Goal: Task Accomplishment & Management: Manage account settings

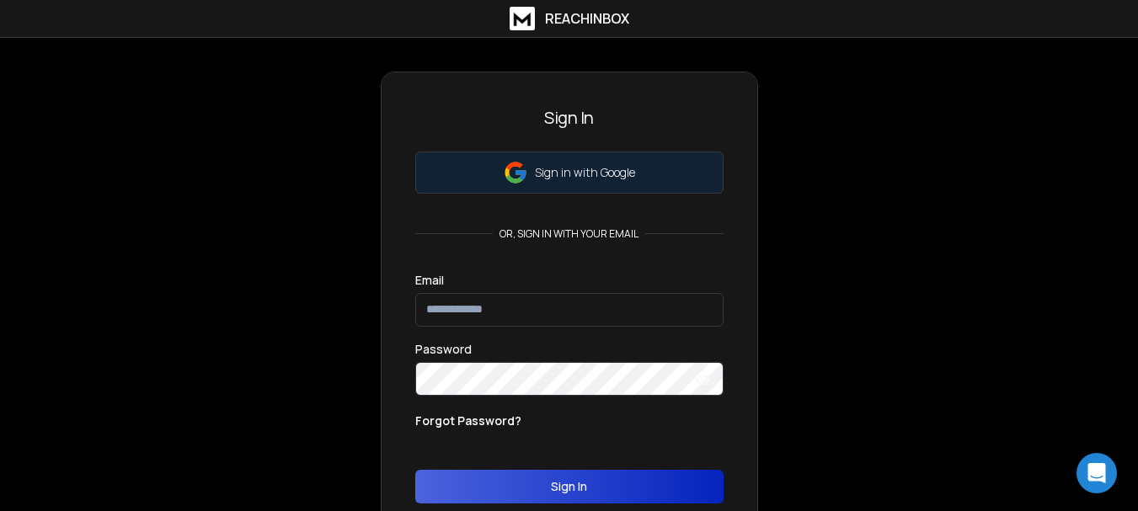
type input "**********"
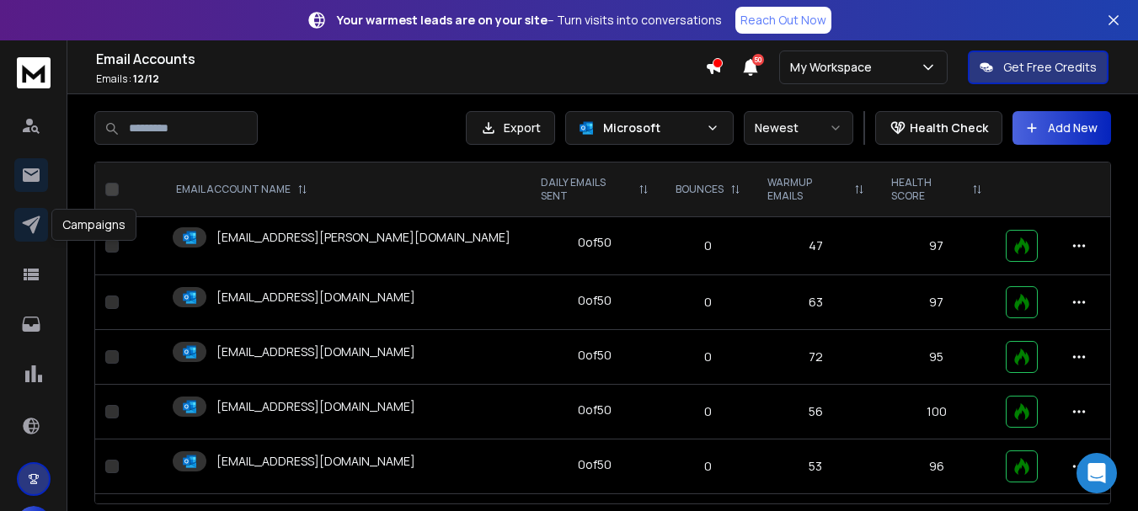
click at [33, 223] on icon at bounding box center [31, 225] width 20 height 20
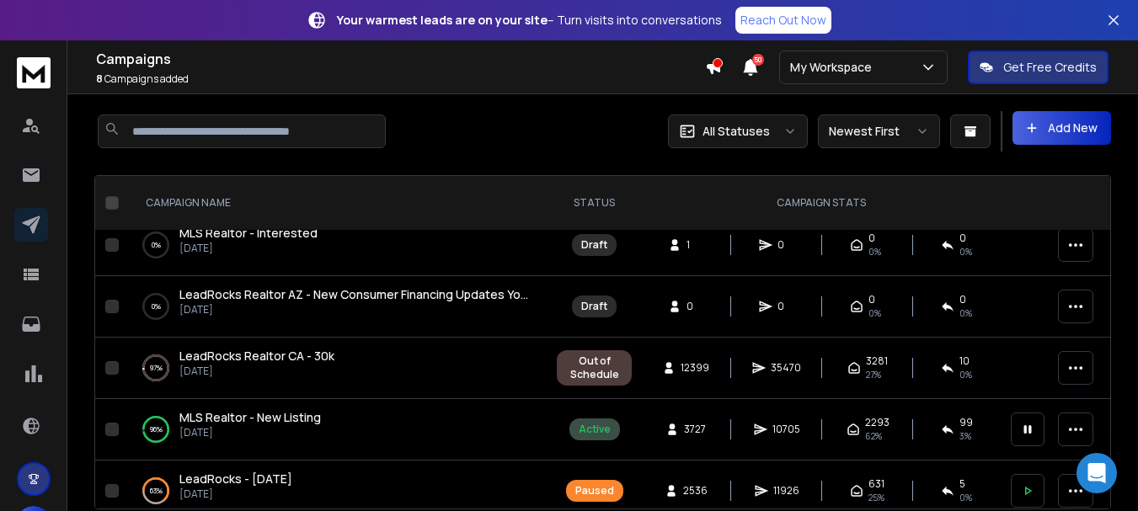
scroll to position [168, 0]
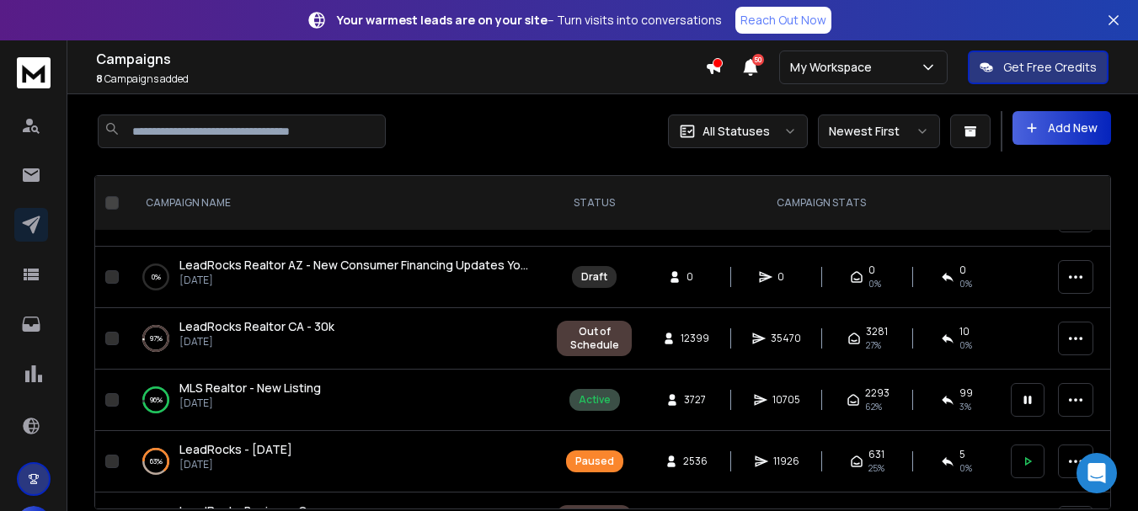
click at [233, 385] on span "MLS Realtor - New Listing" at bounding box center [250, 388] width 142 height 16
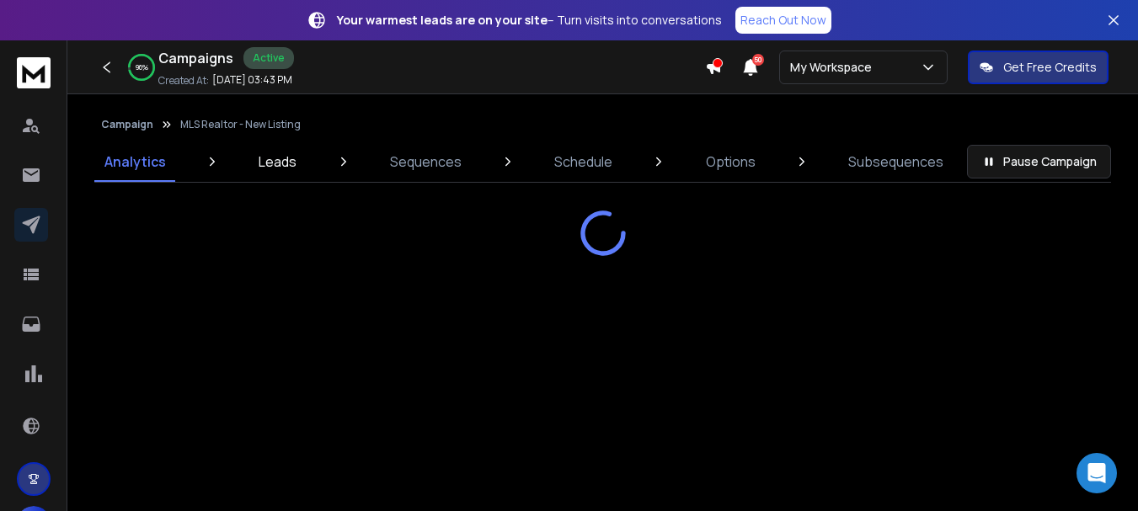
click at [284, 163] on p "Leads" at bounding box center [278, 162] width 38 height 20
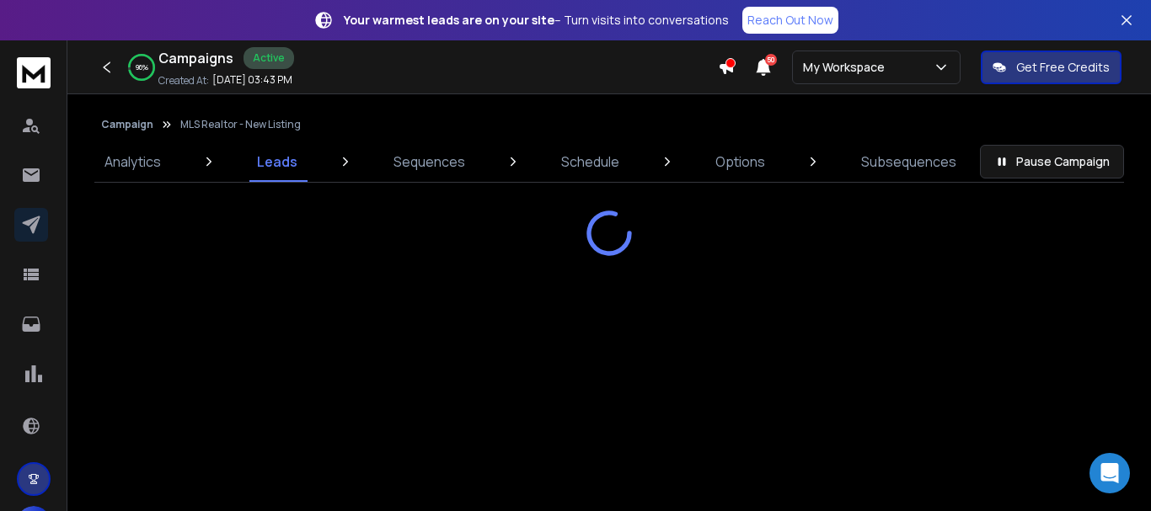
click at [284, 164] on p "Leads" at bounding box center [277, 162] width 40 height 20
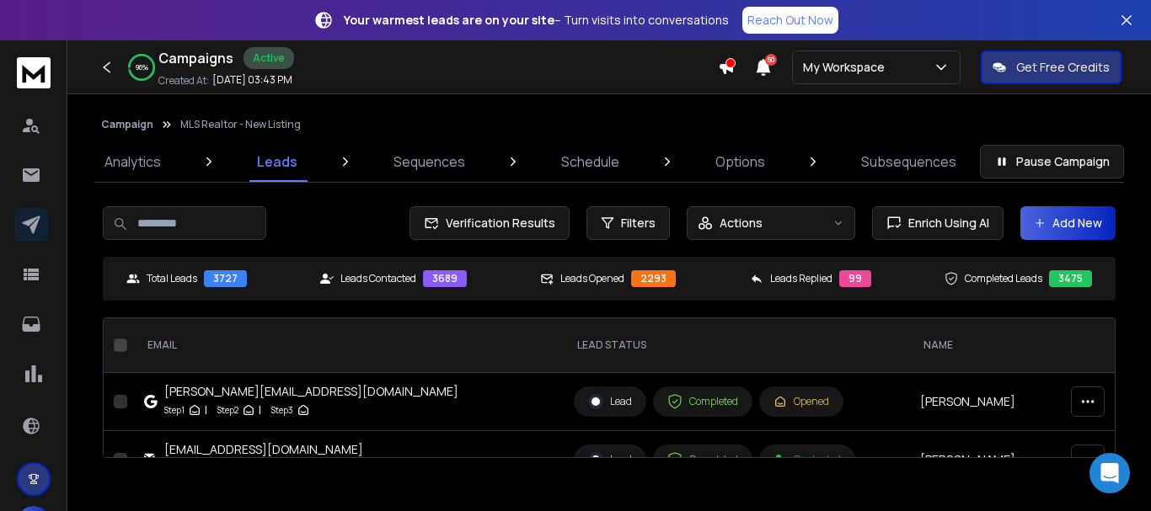
click at [1044, 218] on icon at bounding box center [1040, 223] width 12 height 12
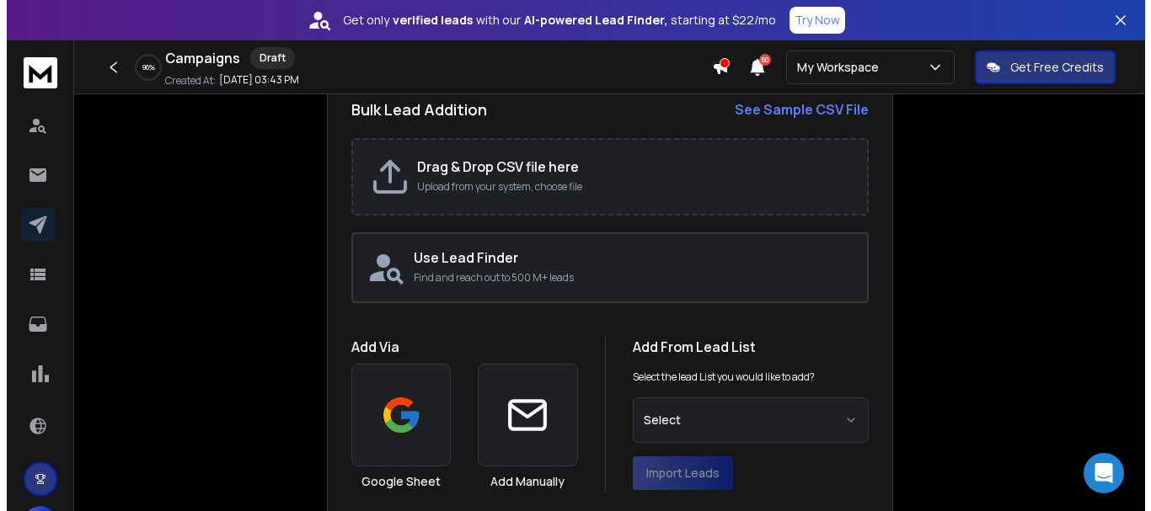
scroll to position [122, 0]
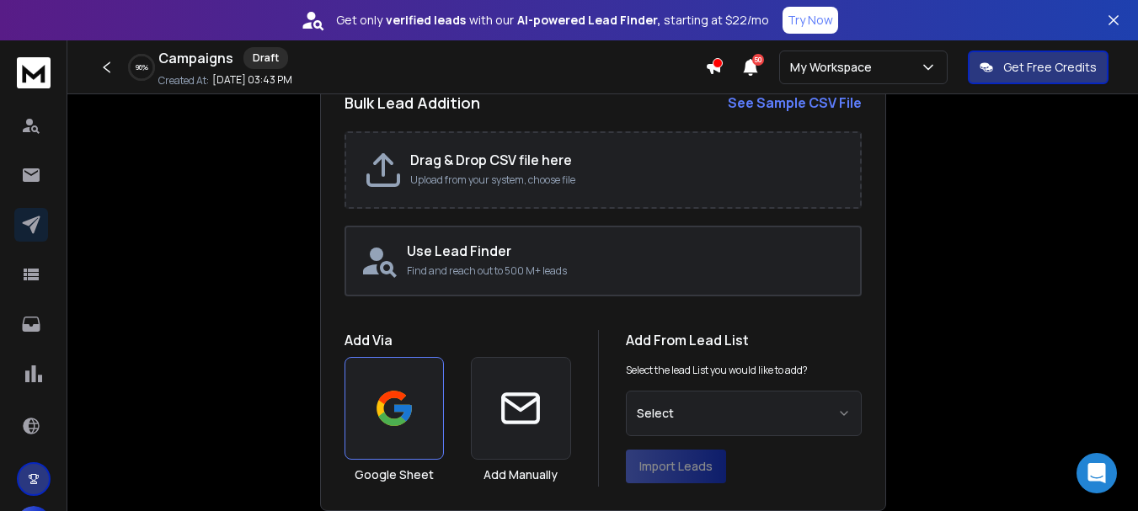
click at [377, 402] on icon at bounding box center [394, 408] width 42 height 51
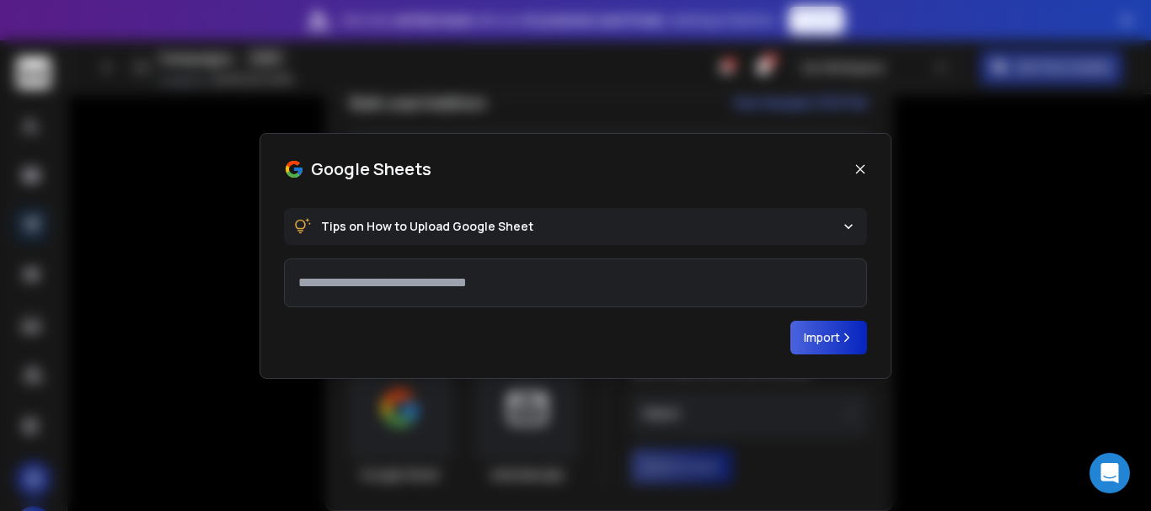
click at [393, 279] on input at bounding box center [575, 283] width 583 height 49
paste input "**********"
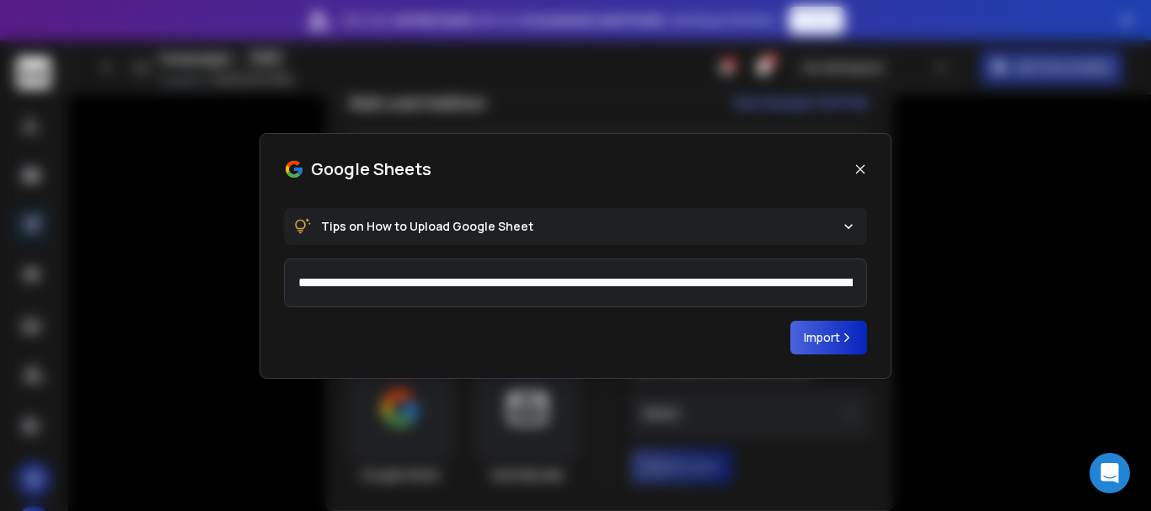
scroll to position [0, 249]
type input "**********"
click at [805, 340] on button "Import" at bounding box center [828, 338] width 77 height 34
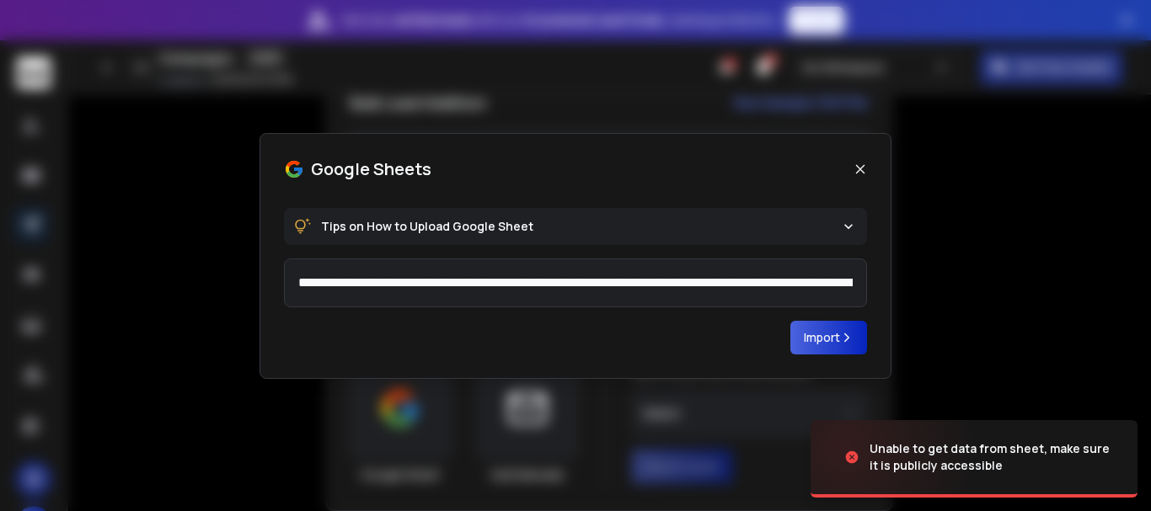
click at [862, 165] on icon at bounding box center [859, 169] width 13 height 13
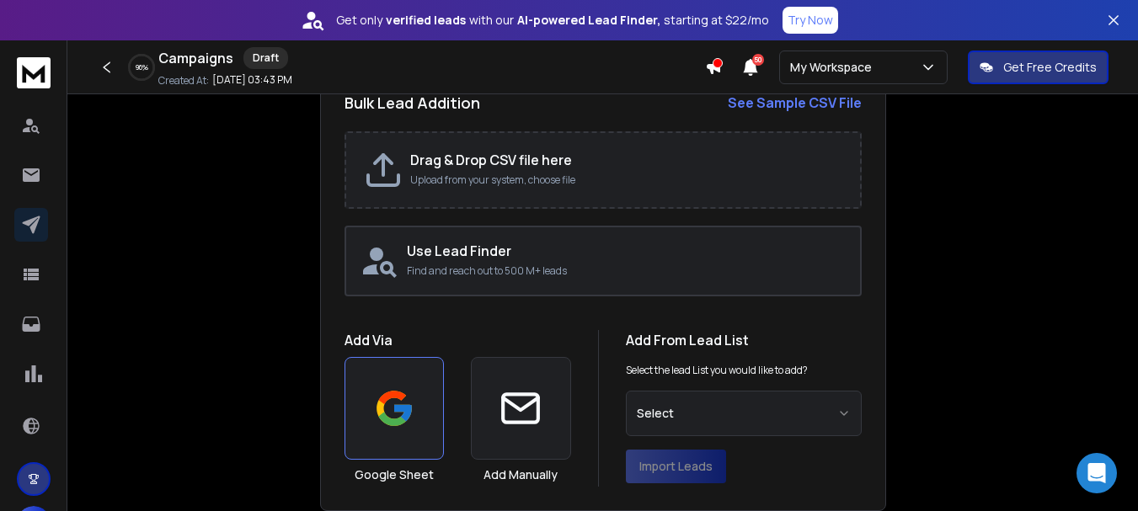
click at [406, 433] on icon at bounding box center [394, 408] width 42 height 51
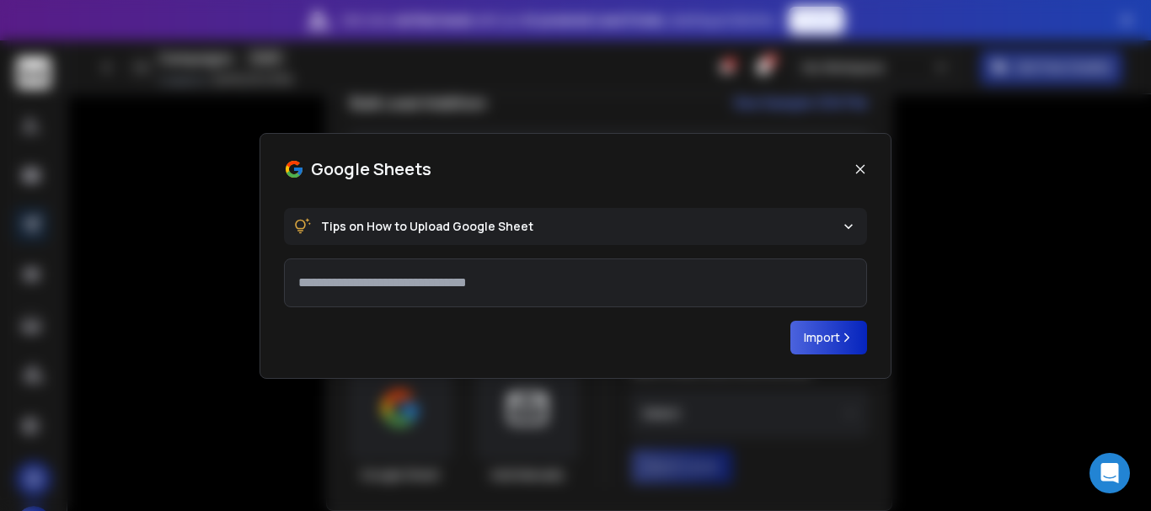
click at [425, 289] on input at bounding box center [575, 283] width 583 height 49
paste input "**********"
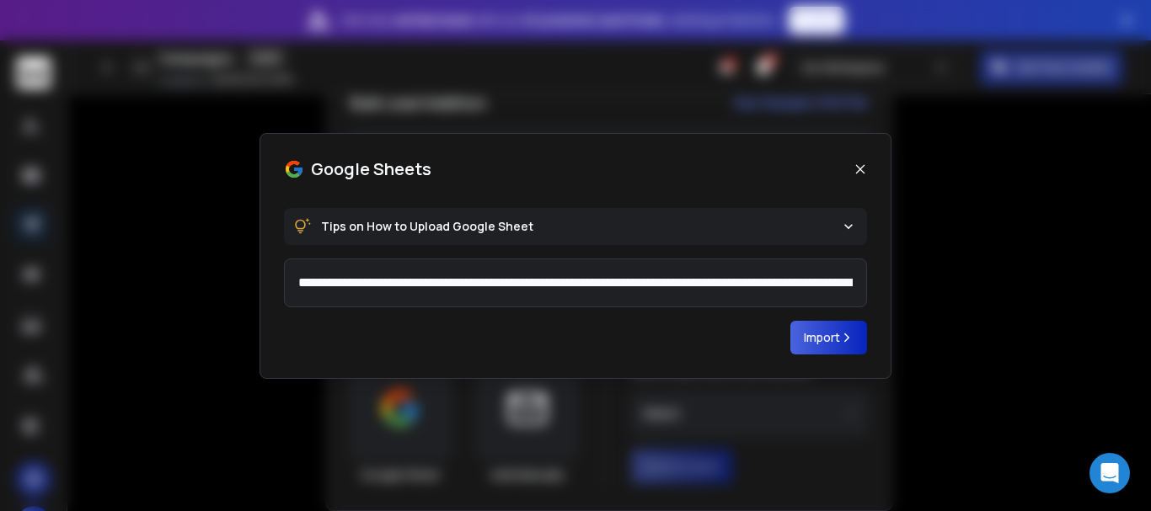
scroll to position [0, 249]
type input "**********"
click at [801, 340] on button "Import" at bounding box center [828, 338] width 77 height 34
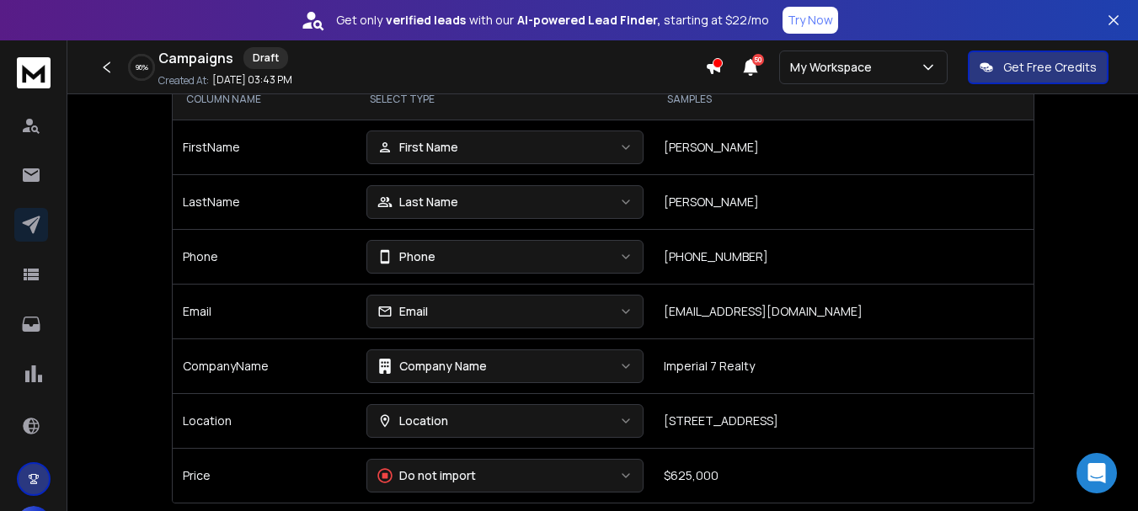
scroll to position [253, 0]
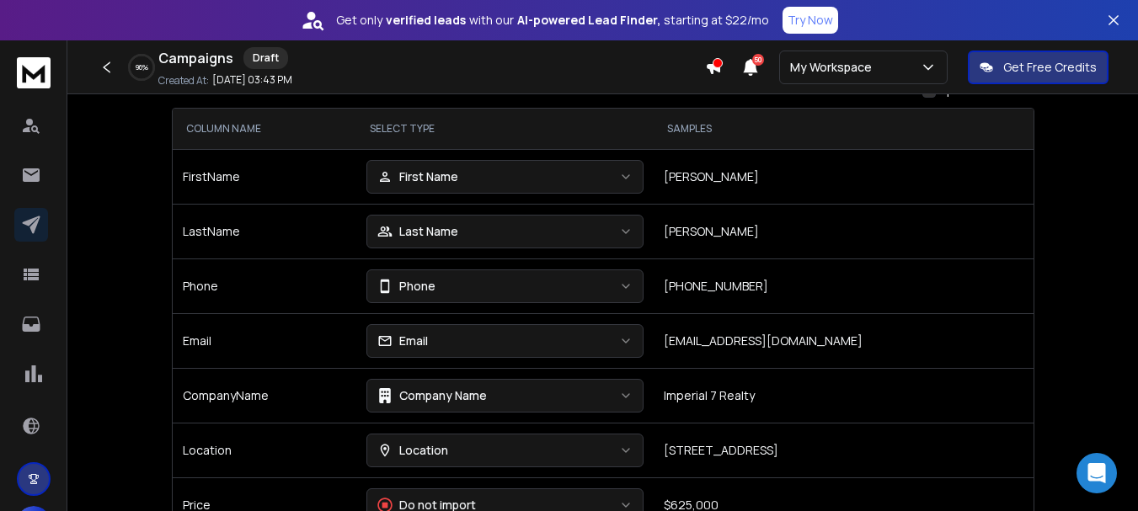
click at [931, 98] on button "Upload all variables" at bounding box center [928, 90] width 13 height 13
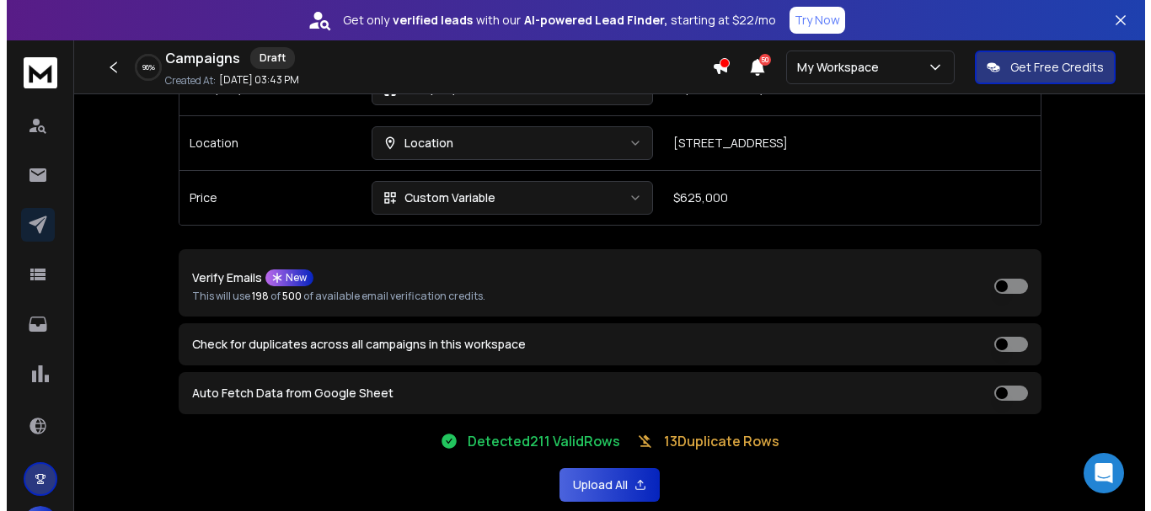
scroll to position [590, 0]
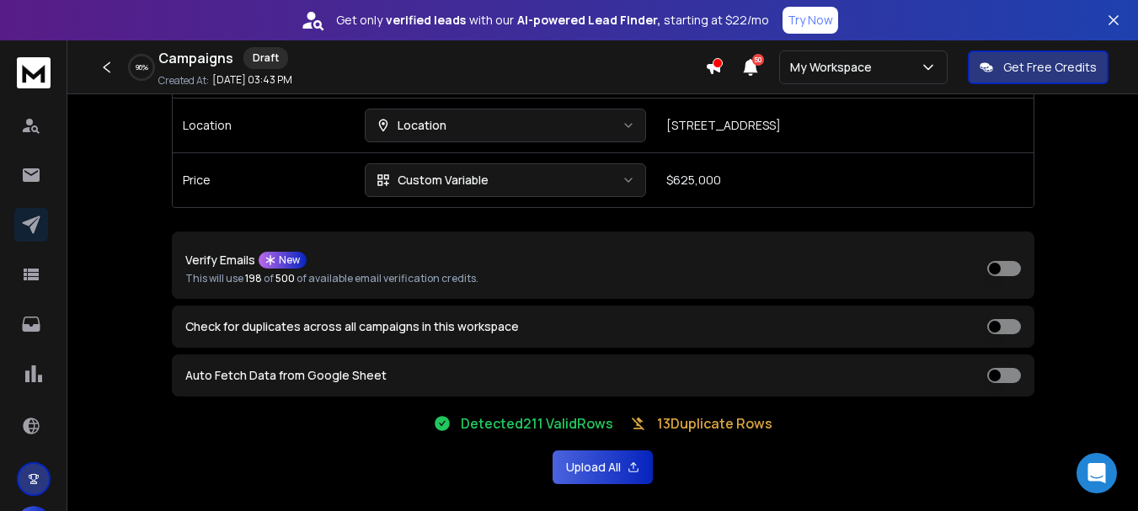
click at [1007, 334] on button "Check for duplicates across all campaigns in this workspace" at bounding box center [1004, 326] width 34 height 15
click at [1008, 383] on button "Auto Fetch Data from Google Sheet" at bounding box center [1004, 375] width 34 height 15
click at [997, 383] on button "Auto Fetch Data from Google Sheet" at bounding box center [1004, 375] width 34 height 15
click at [578, 476] on button "Upload All" at bounding box center [603, 468] width 100 height 34
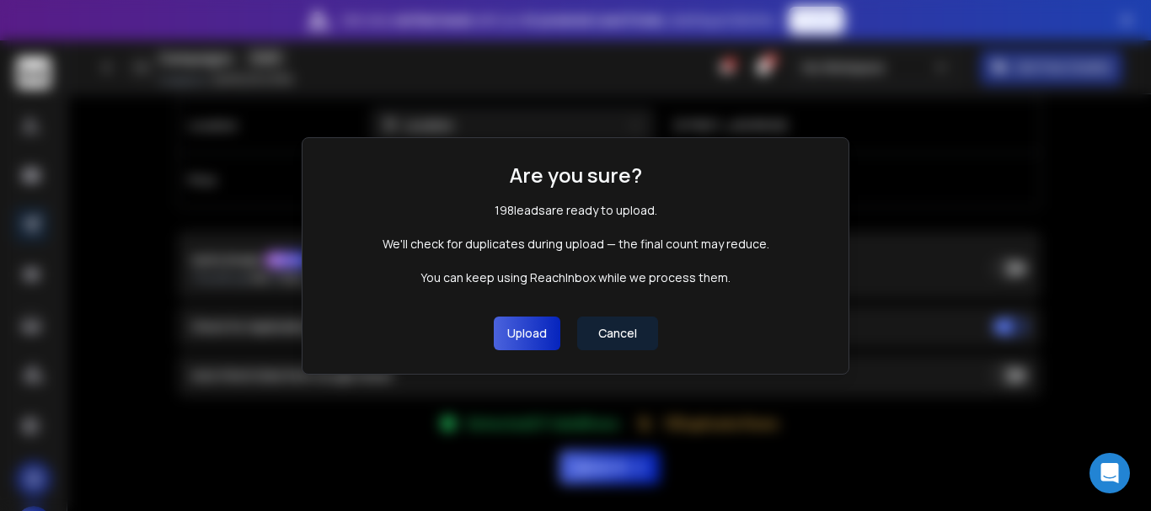
click at [513, 338] on button "Upload" at bounding box center [527, 334] width 67 height 34
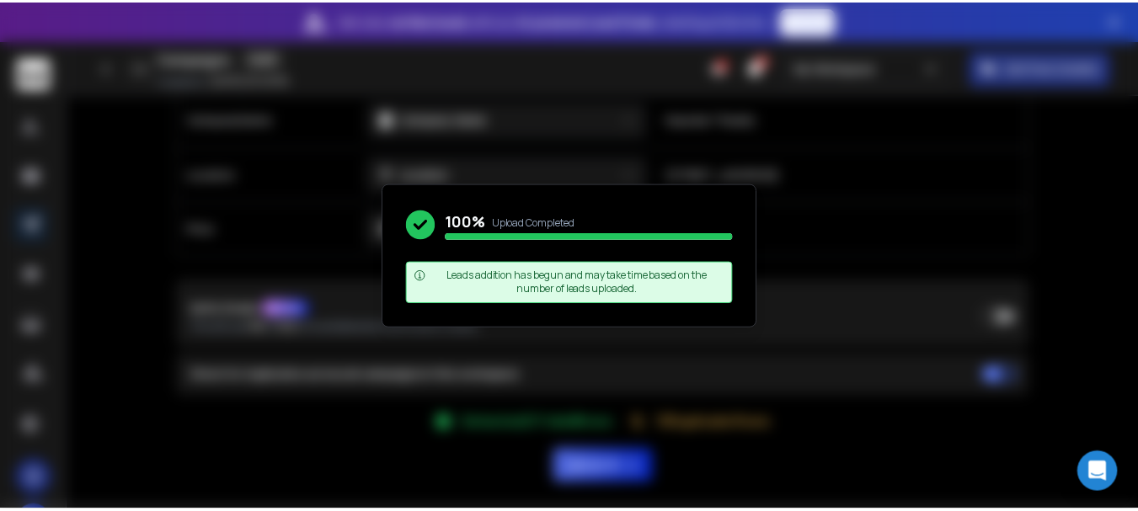
scroll to position [556, 0]
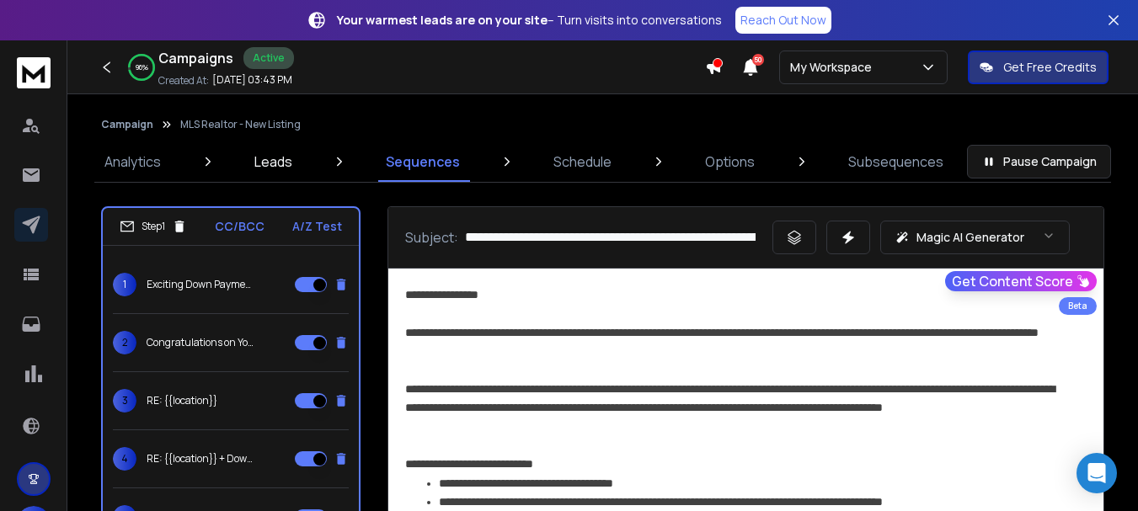
click at [281, 166] on p "Leads" at bounding box center [273, 162] width 38 height 20
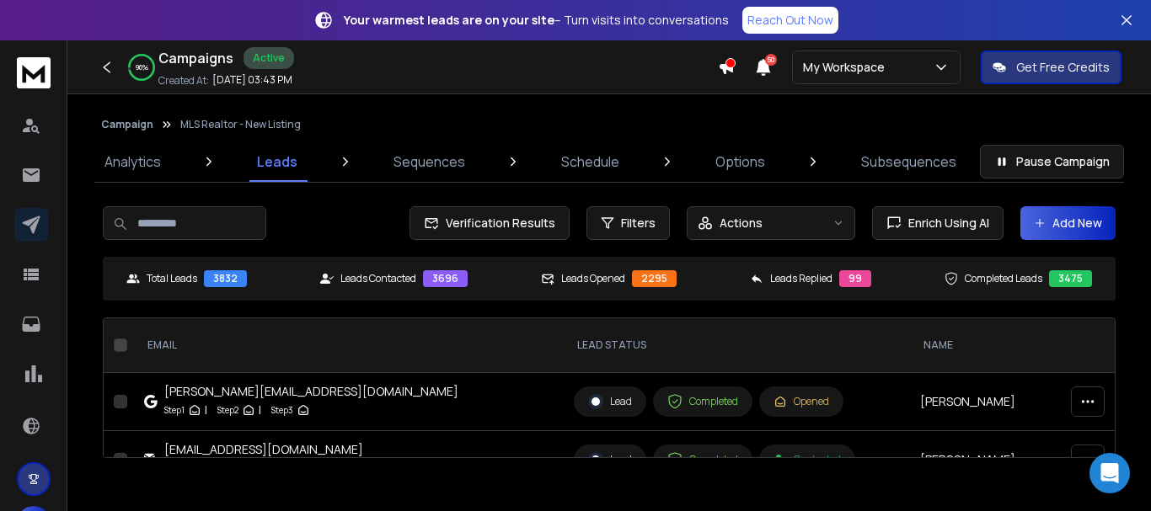
click at [1045, 222] on icon at bounding box center [1040, 223] width 12 height 12
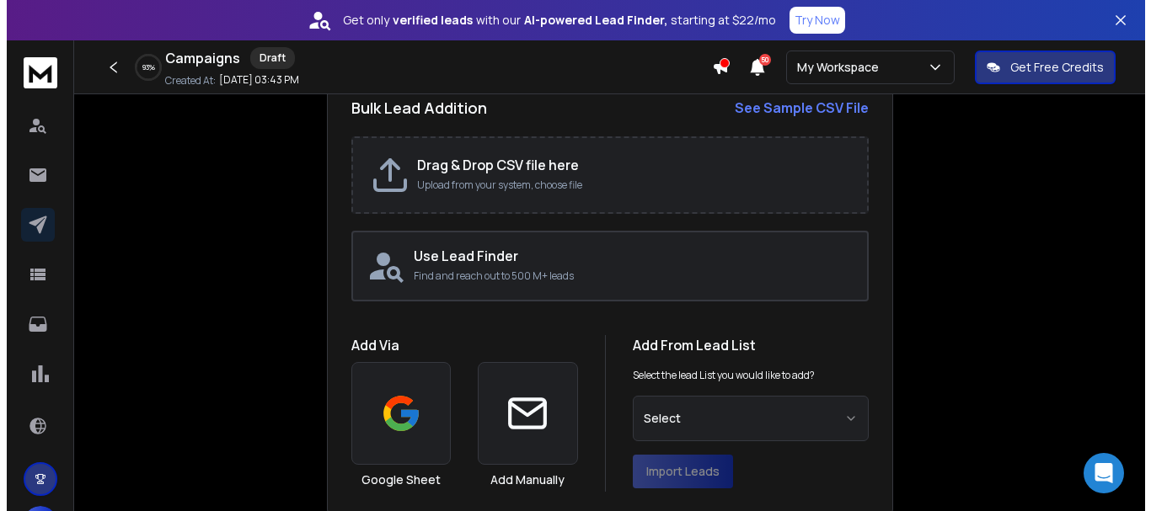
scroll to position [122, 0]
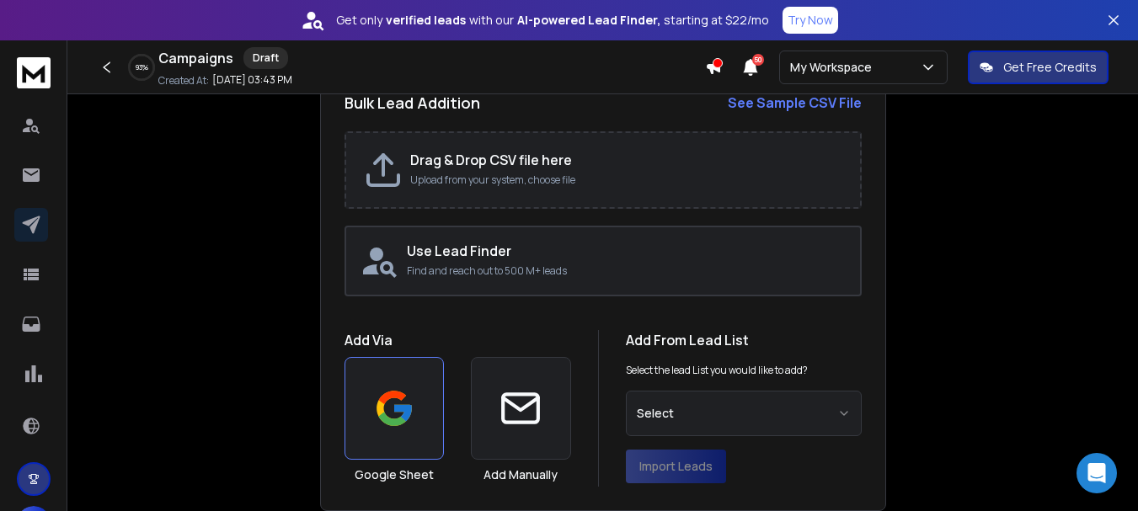
click at [409, 379] on div at bounding box center [395, 408] width 100 height 103
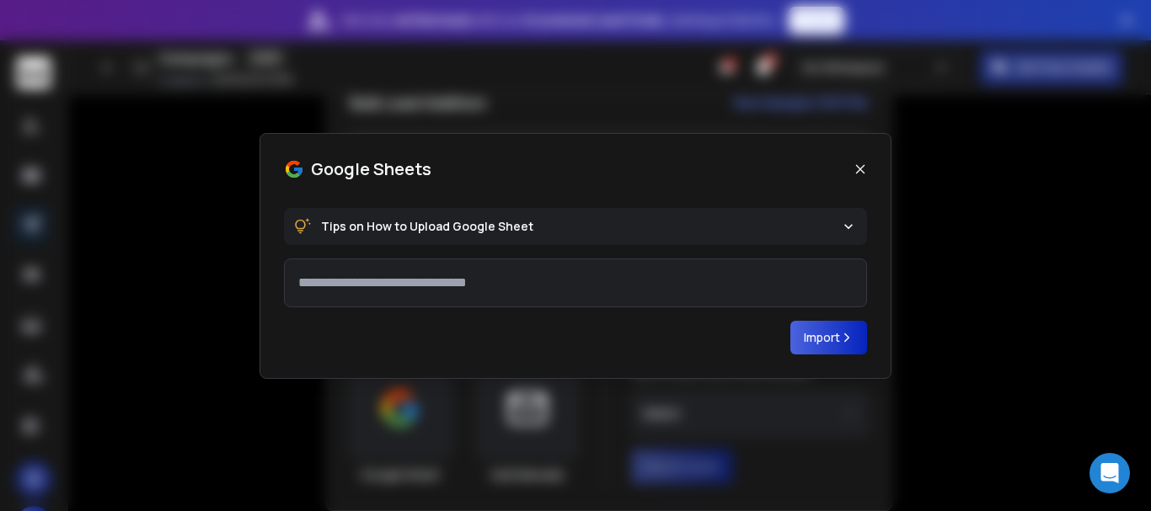
click at [552, 279] on input at bounding box center [575, 283] width 583 height 49
paste input "**********"
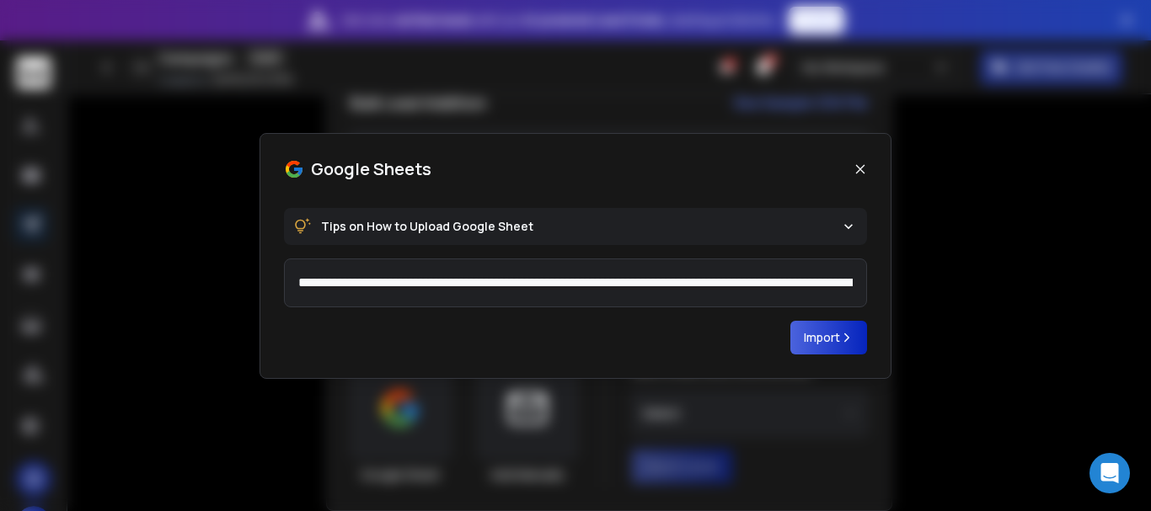
scroll to position [0, 261]
type input "**********"
click at [804, 344] on button "Import" at bounding box center [828, 338] width 77 height 34
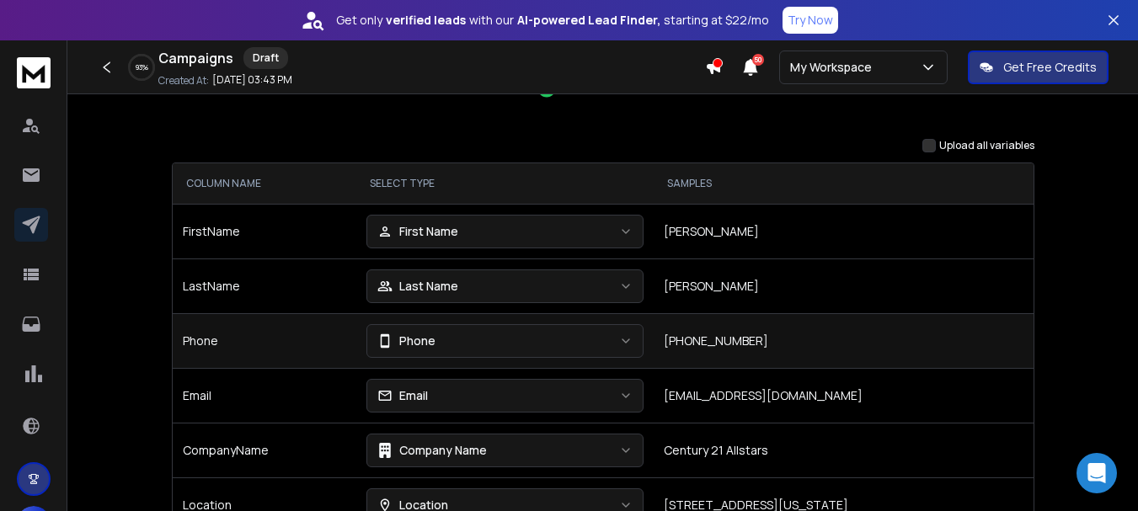
scroll to position [168, 0]
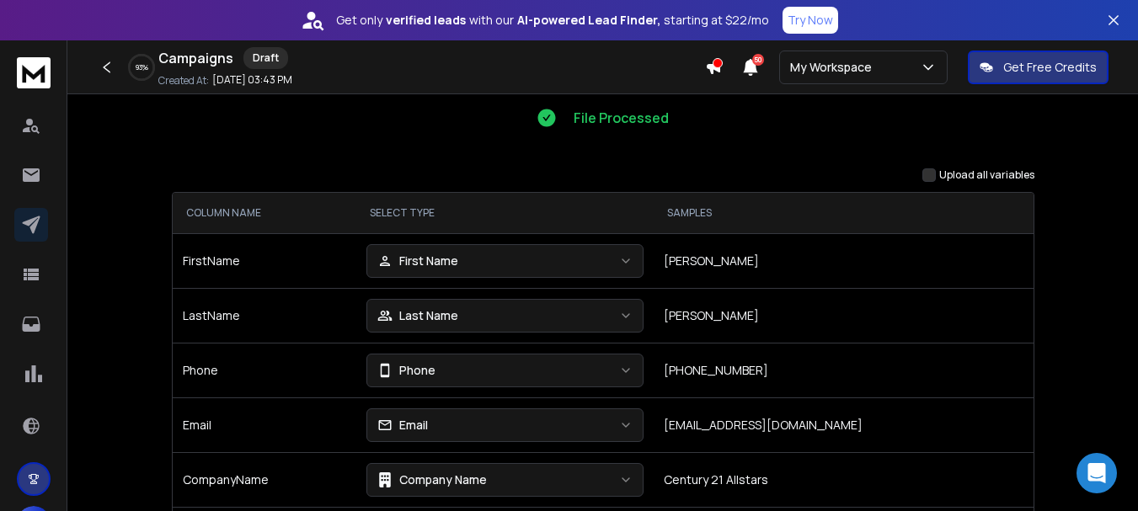
click at [932, 182] on button "Upload all variables" at bounding box center [928, 174] width 13 height 13
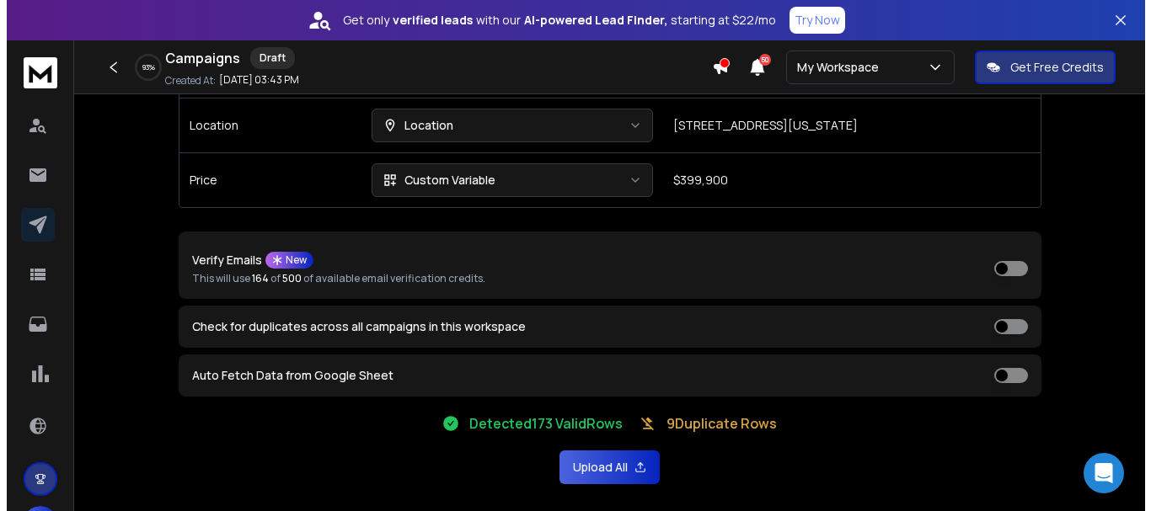
scroll to position [605, 0]
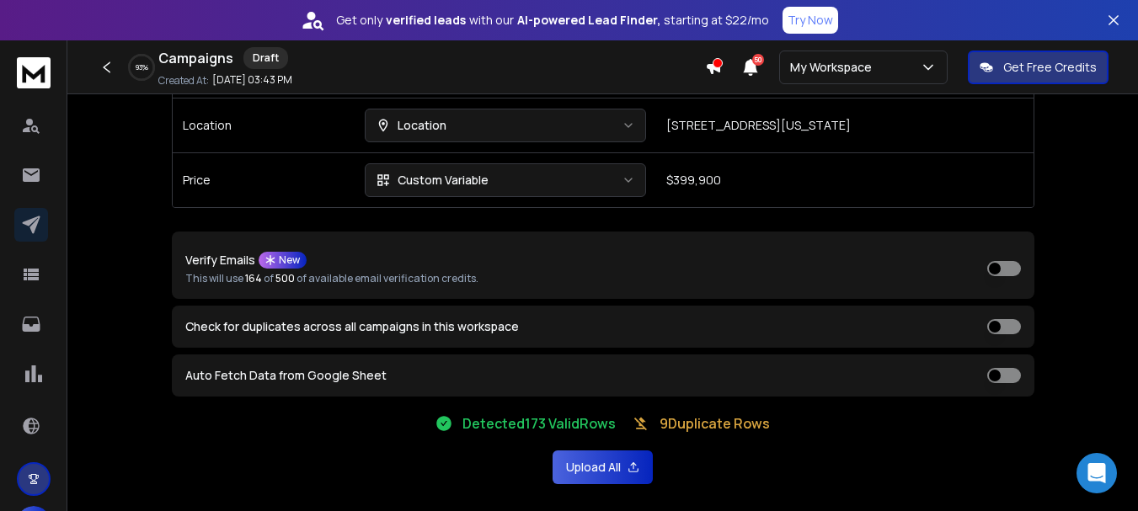
click at [1003, 320] on button "Check for duplicates across all campaigns in this workspace" at bounding box center [1004, 326] width 34 height 15
click at [590, 470] on button "Upload All" at bounding box center [603, 468] width 100 height 34
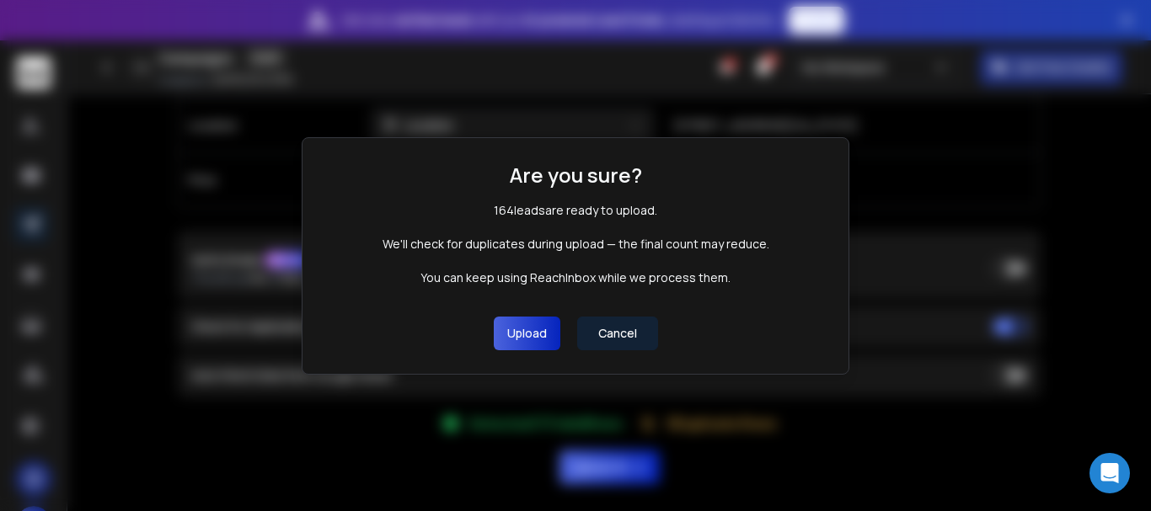
click at [534, 331] on button "Upload" at bounding box center [527, 334] width 67 height 34
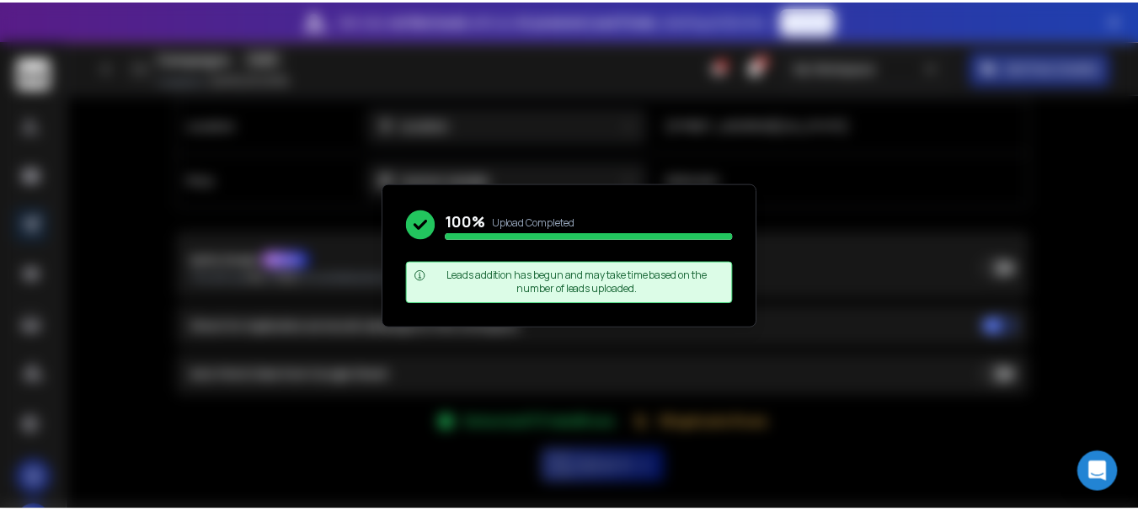
scroll to position [556, 0]
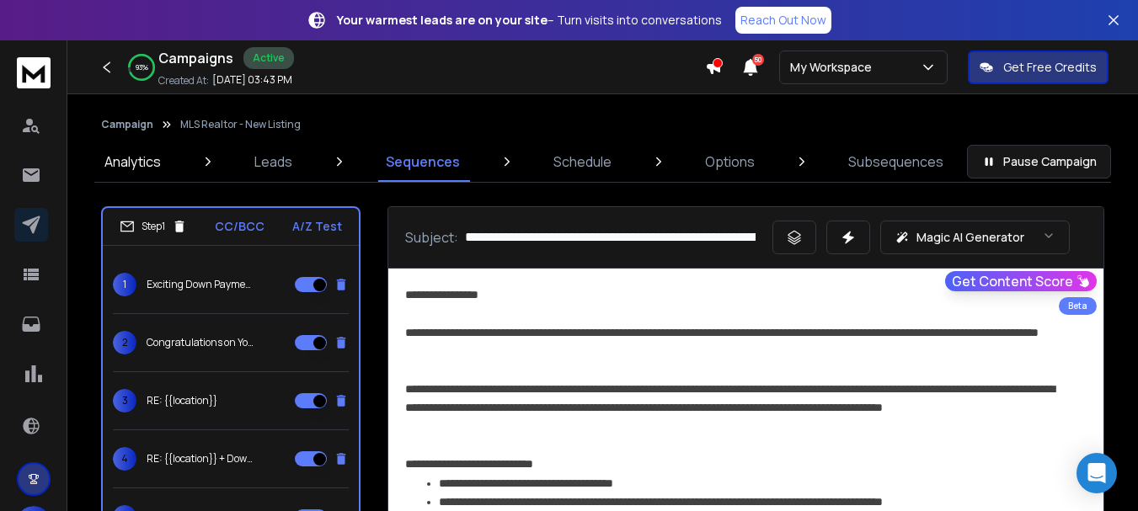
click at [146, 157] on p "Analytics" at bounding box center [132, 162] width 56 height 20
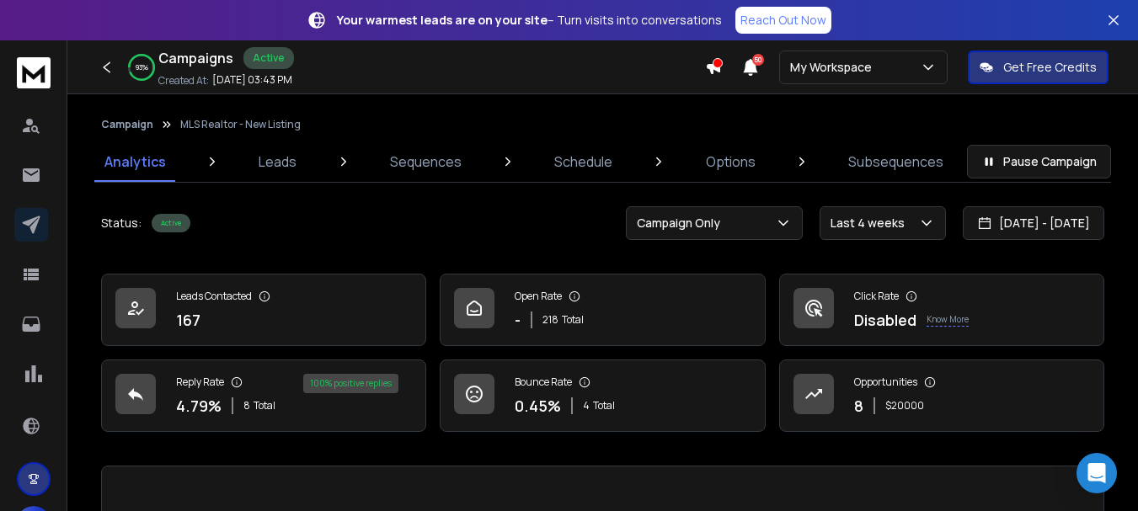
click at [126, 123] on button "Campaign" at bounding box center [127, 124] width 52 height 13
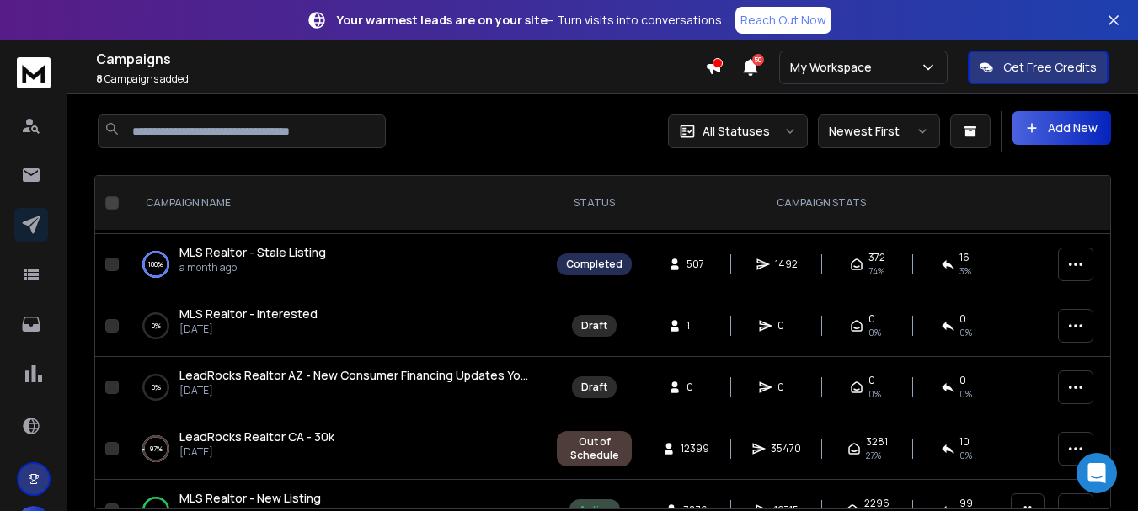
scroll to position [84, 0]
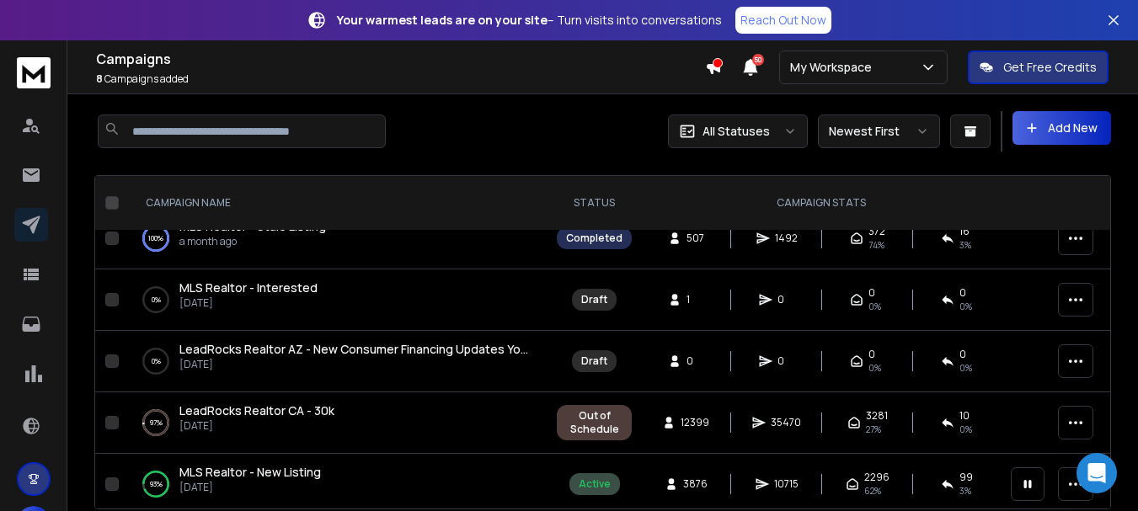
click at [1067, 359] on icon "button" at bounding box center [1075, 361] width 17 height 17
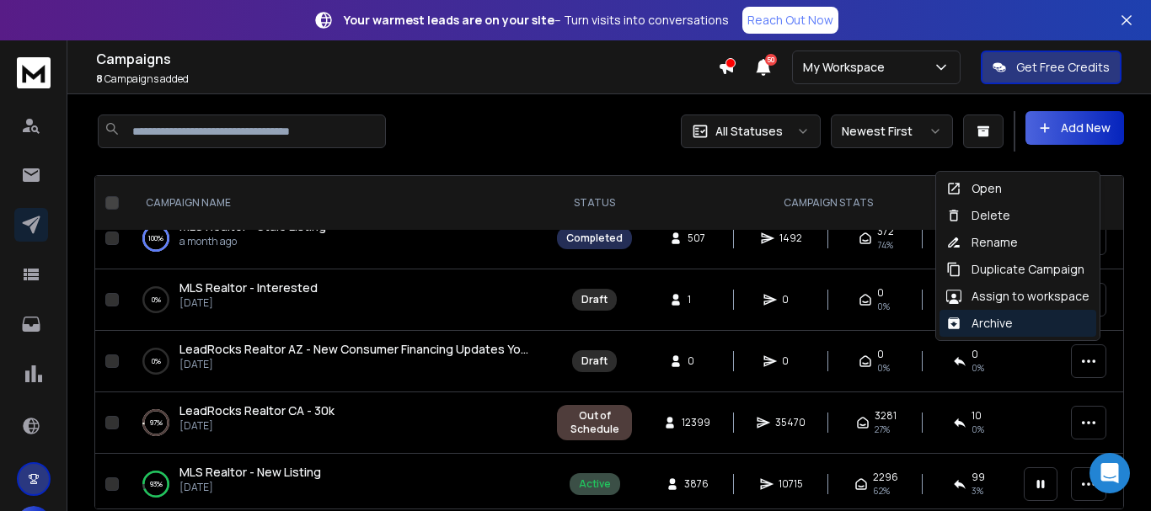
click at [1024, 329] on div "Archive" at bounding box center [1017, 323] width 157 height 27
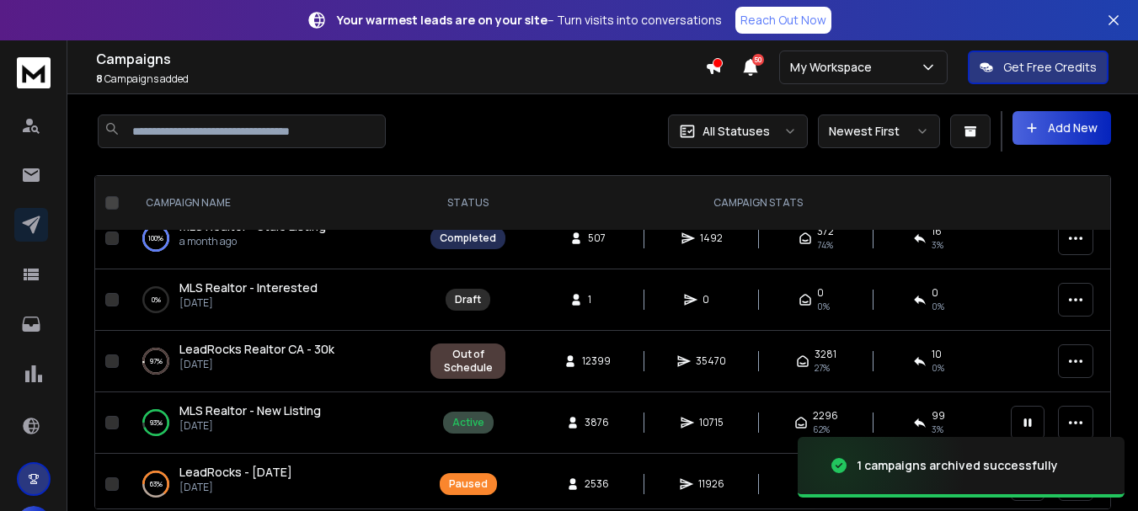
click at [1067, 363] on icon "button" at bounding box center [1075, 361] width 17 height 17
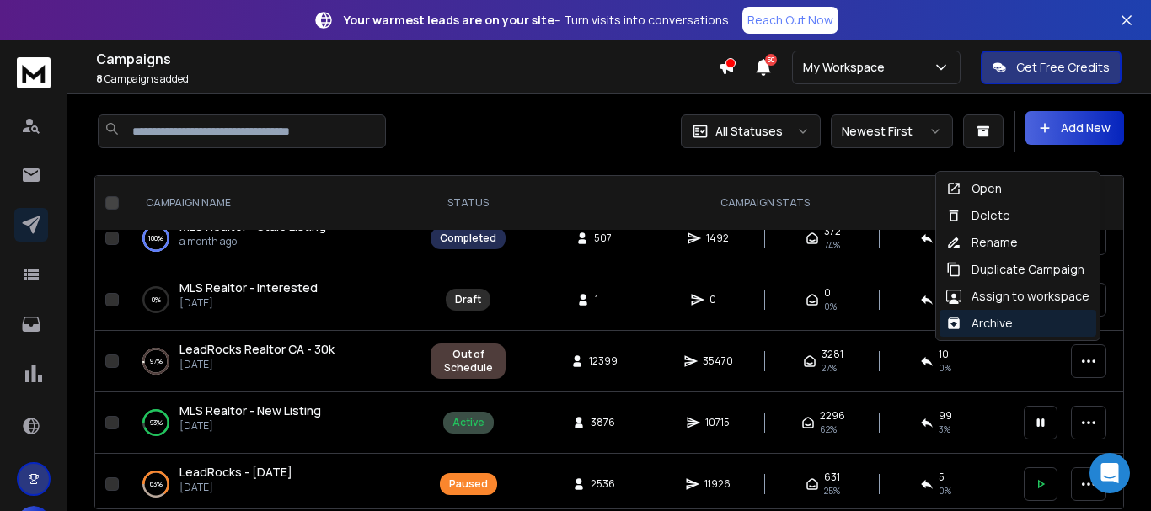
click at [997, 329] on div "Archive" at bounding box center [979, 323] width 67 height 17
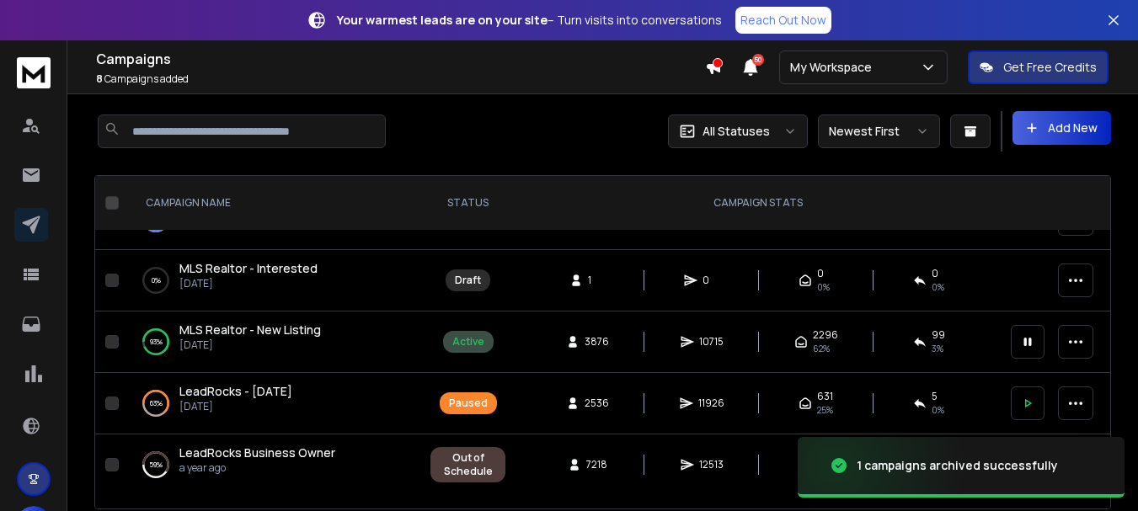
scroll to position [104, 0]
click at [1058, 373] on td at bounding box center [1056, 403] width 110 height 61
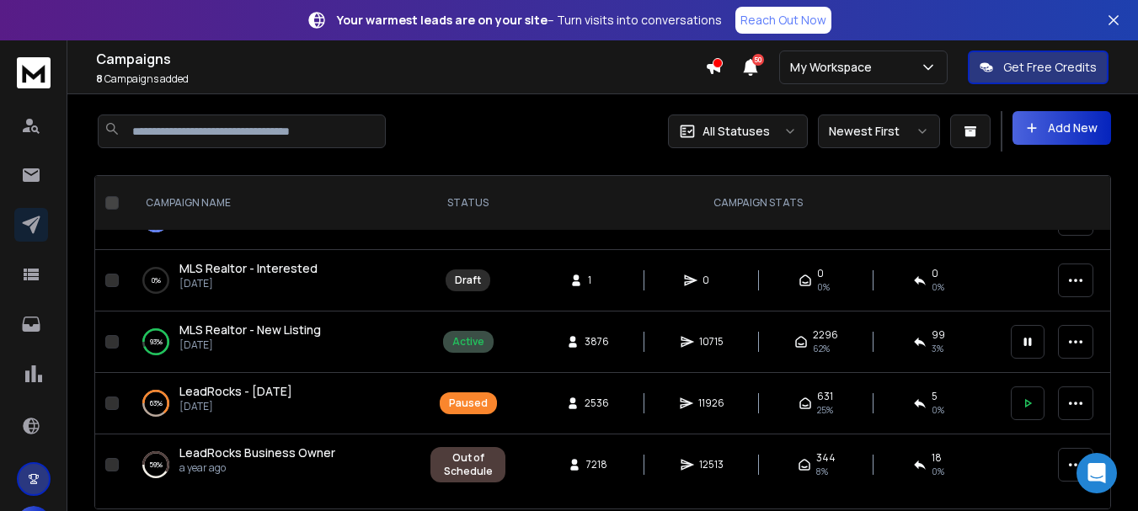
click at [1067, 407] on icon "button" at bounding box center [1075, 403] width 17 height 17
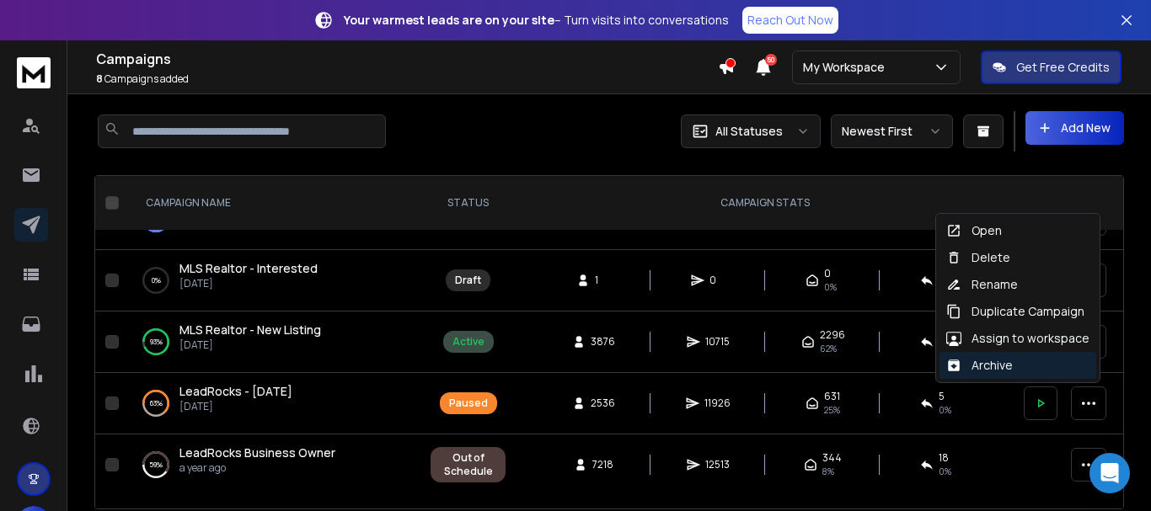
click at [1028, 369] on div "Archive" at bounding box center [1017, 365] width 157 height 27
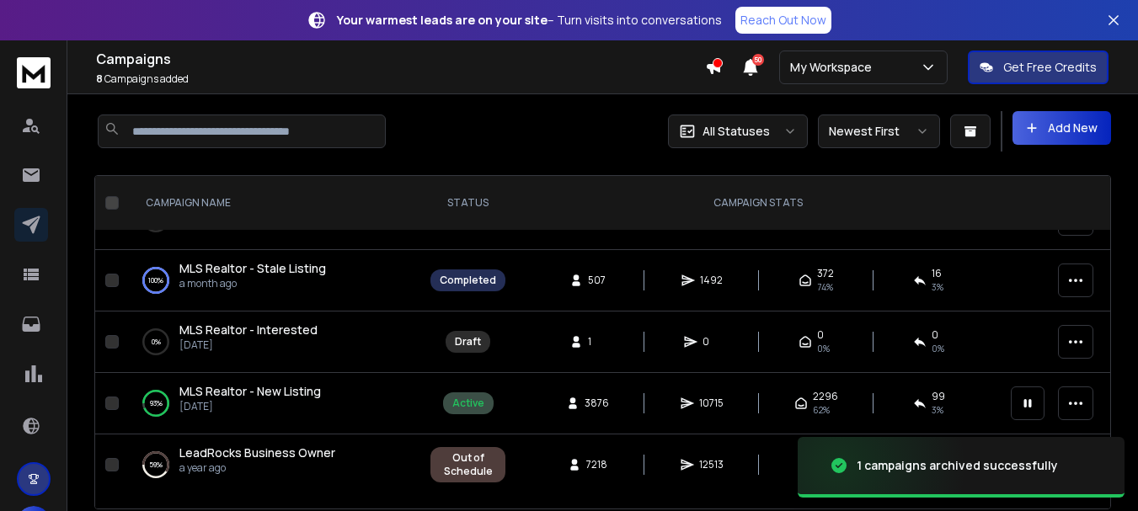
scroll to position [42, 0]
click at [1106, 453] on icon "Notifications (F8)" at bounding box center [1106, 455] width 17 height 17
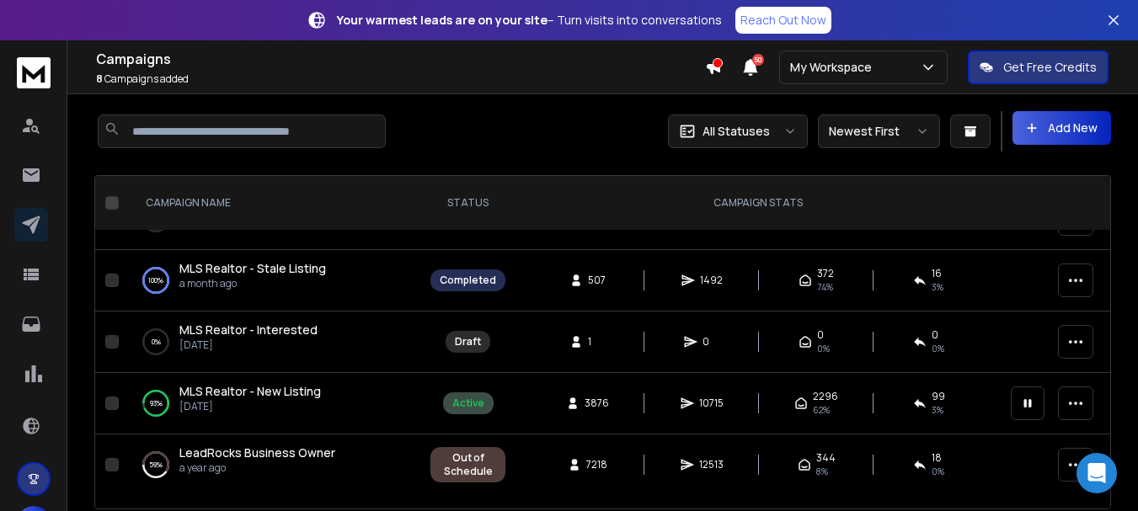
click at [1069, 465] on icon "button" at bounding box center [1075, 464] width 13 height 3
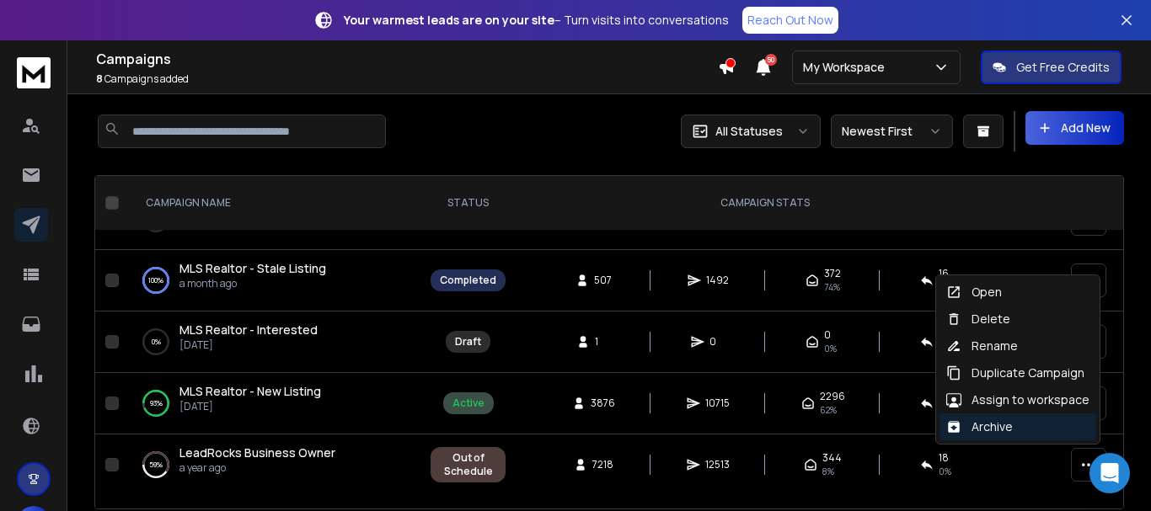
click at [1016, 432] on div "Archive" at bounding box center [1017, 427] width 157 height 27
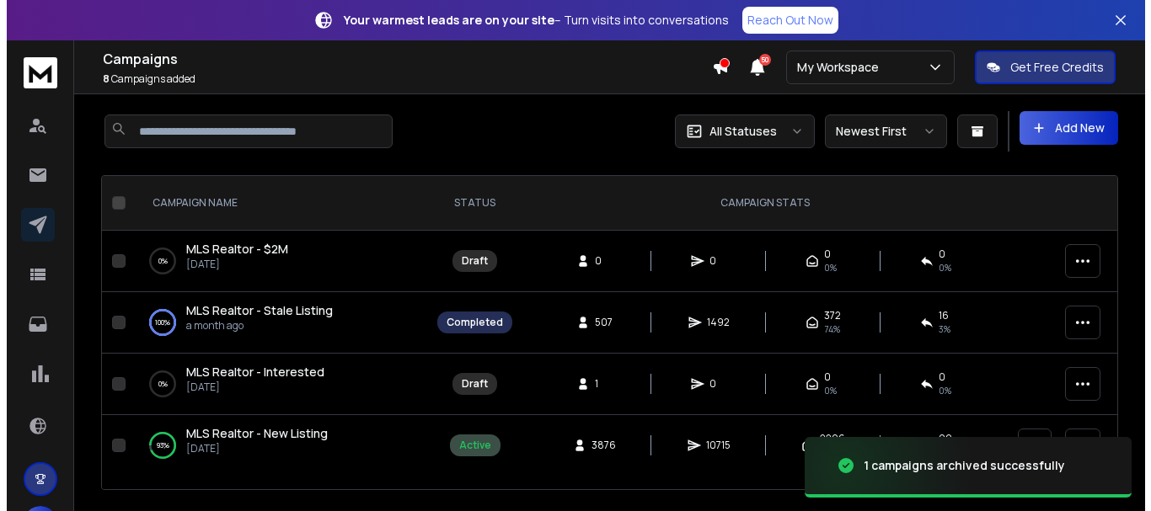
scroll to position [0, 0]
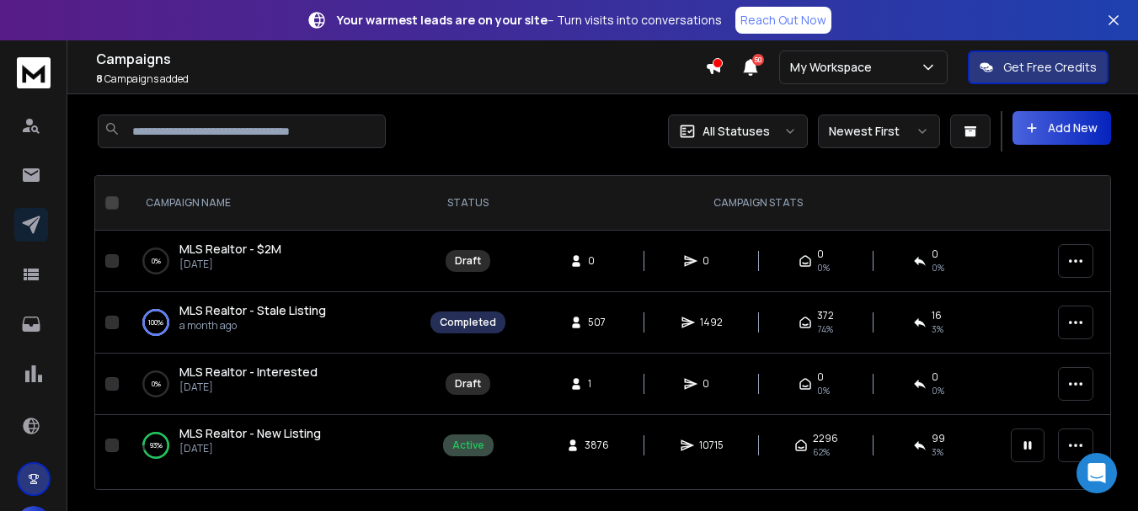
click at [1072, 384] on icon "button" at bounding box center [1075, 384] width 17 height 17
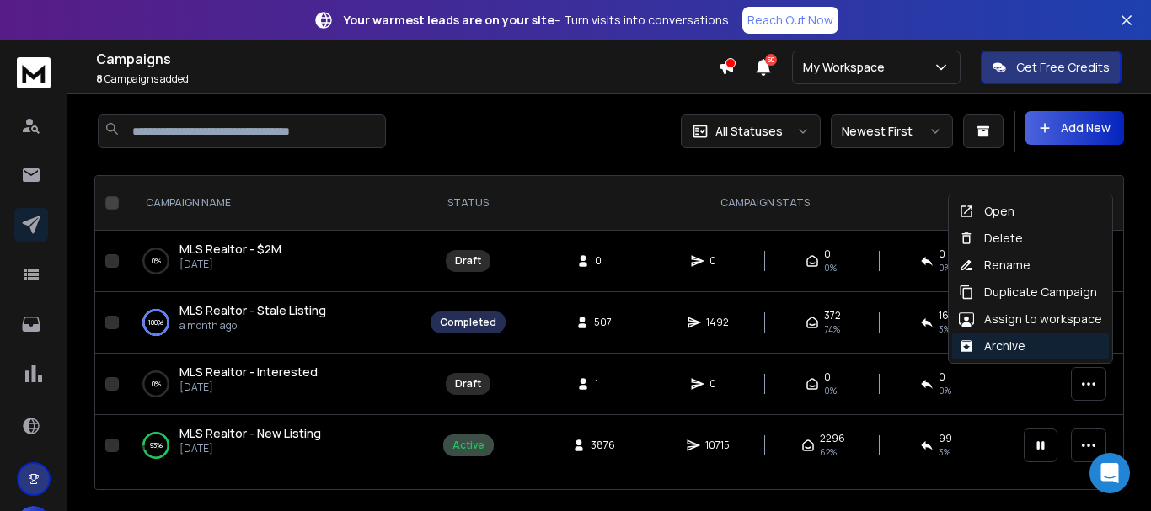
click at [1040, 347] on div "Archive" at bounding box center [1030, 346] width 157 height 27
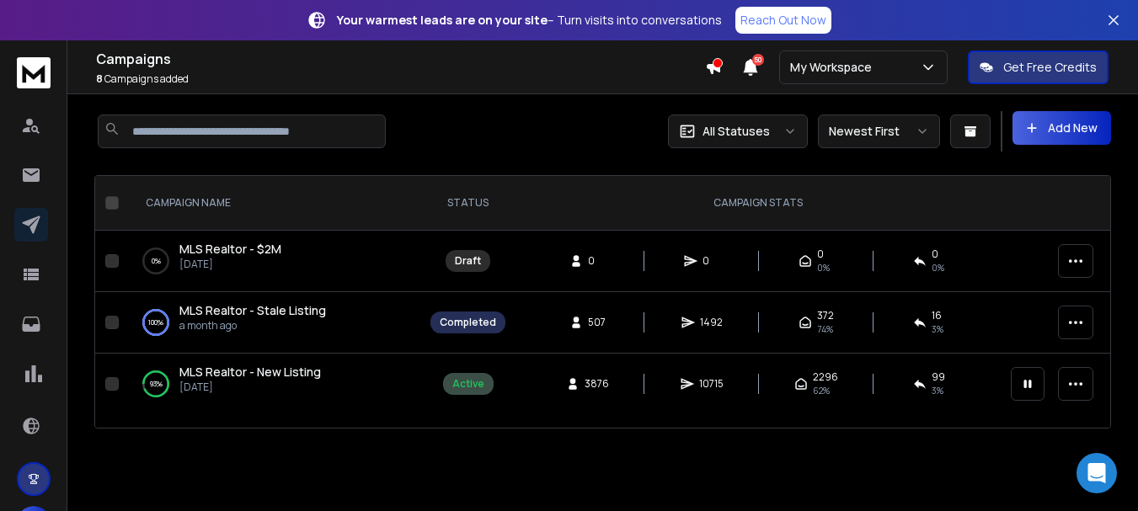
click at [258, 371] on span "MLS Realtor - New Listing" at bounding box center [250, 372] width 142 height 16
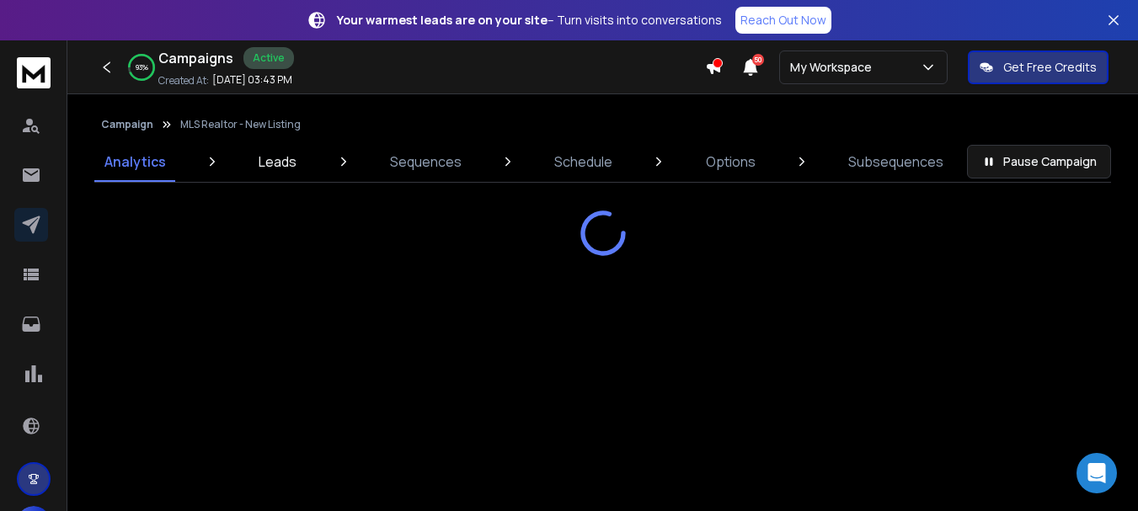
click at [281, 163] on p "Leads" at bounding box center [278, 162] width 38 height 20
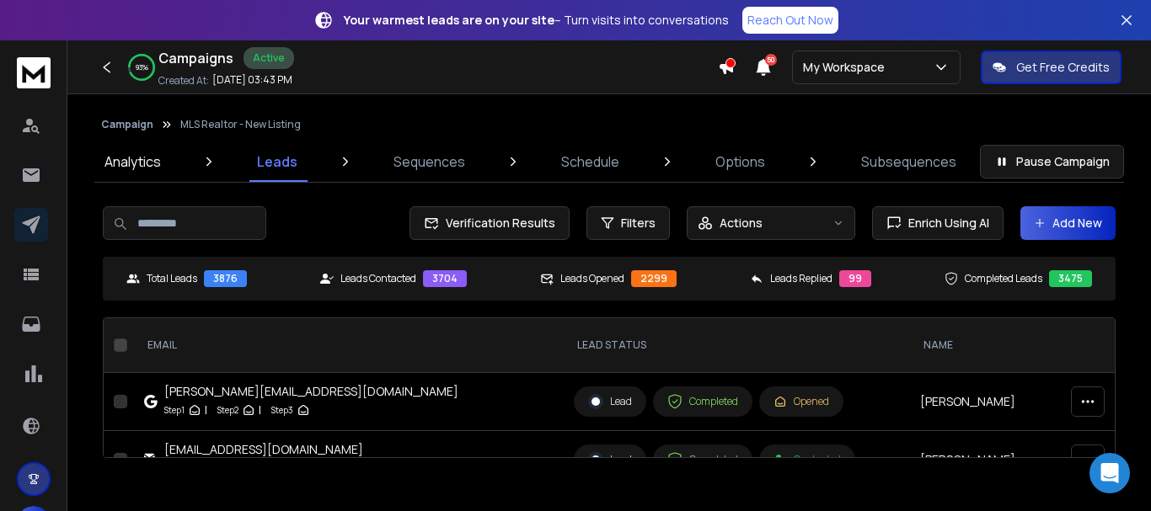
click at [145, 160] on p "Analytics" at bounding box center [132, 162] width 56 height 20
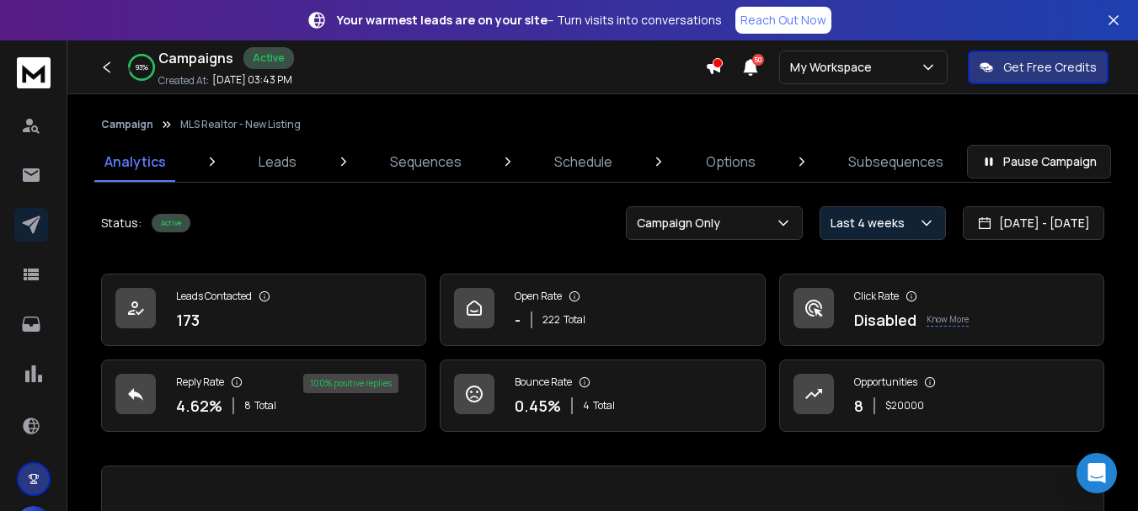
click at [918, 222] on icon "button" at bounding box center [926, 223] width 17 height 17
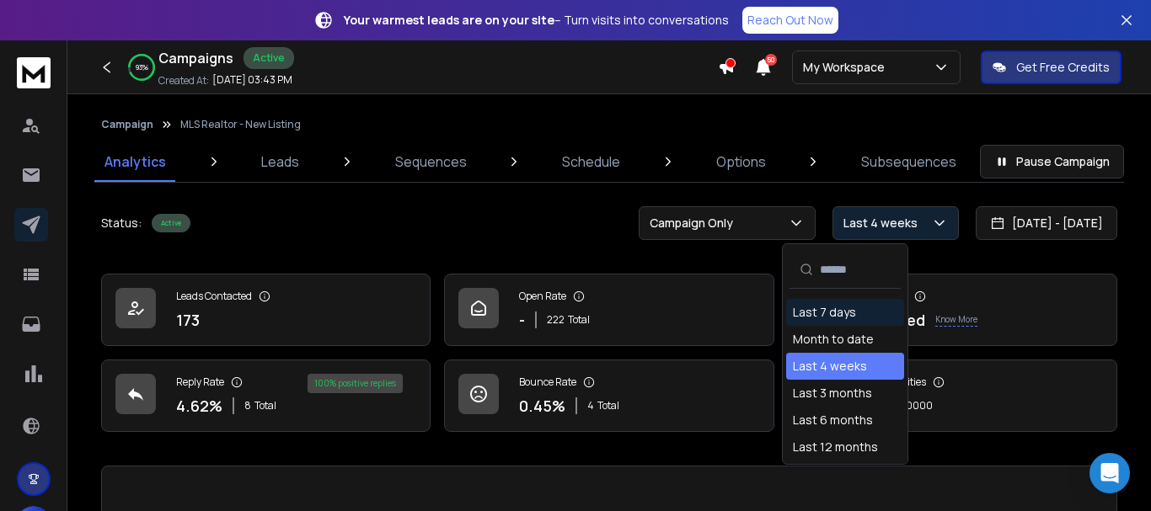
click at [877, 222] on div "Last 4 weeks" at bounding box center [895, 223] width 104 height 17
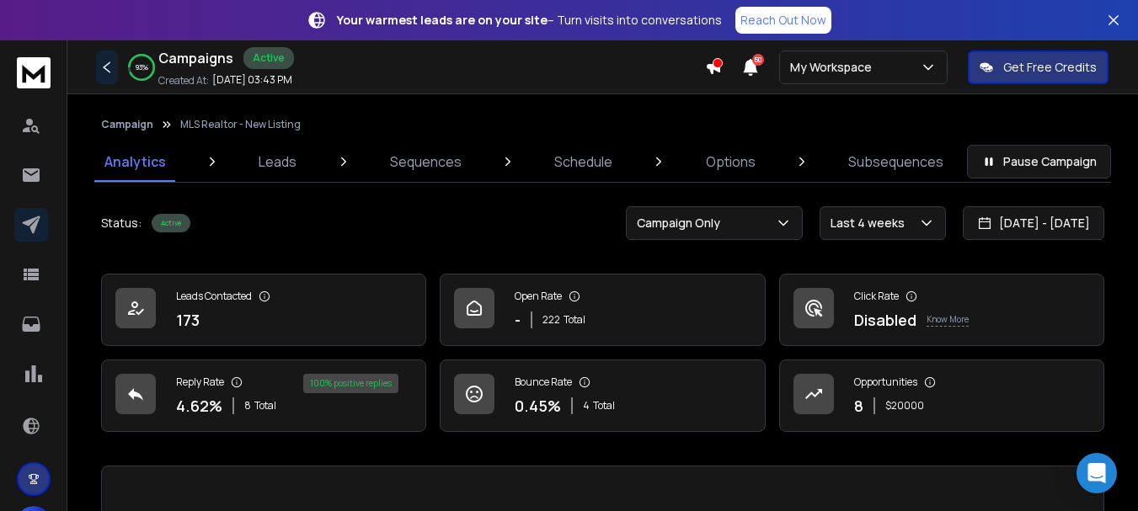
click at [110, 61] on icon at bounding box center [106, 67] width 15 height 15
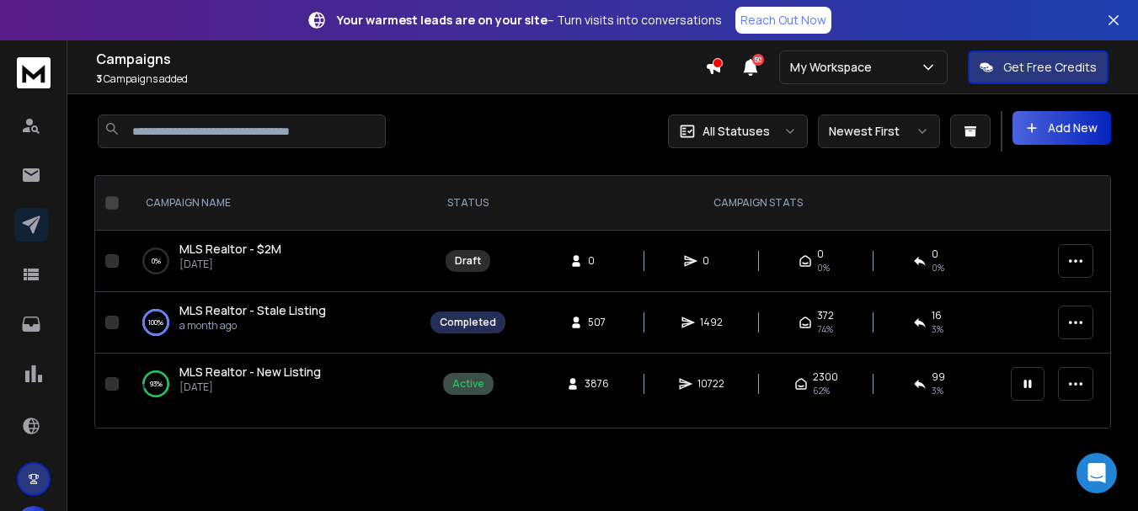
click at [224, 250] on span "MLS Realtor - $2M" at bounding box center [230, 249] width 102 height 16
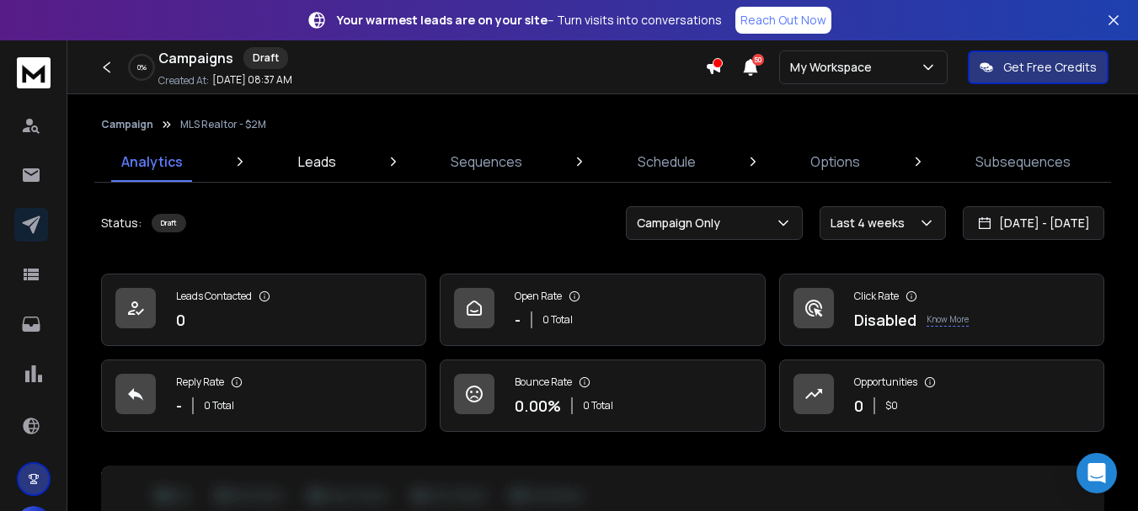
click at [306, 160] on p "Leads" at bounding box center [317, 162] width 38 height 20
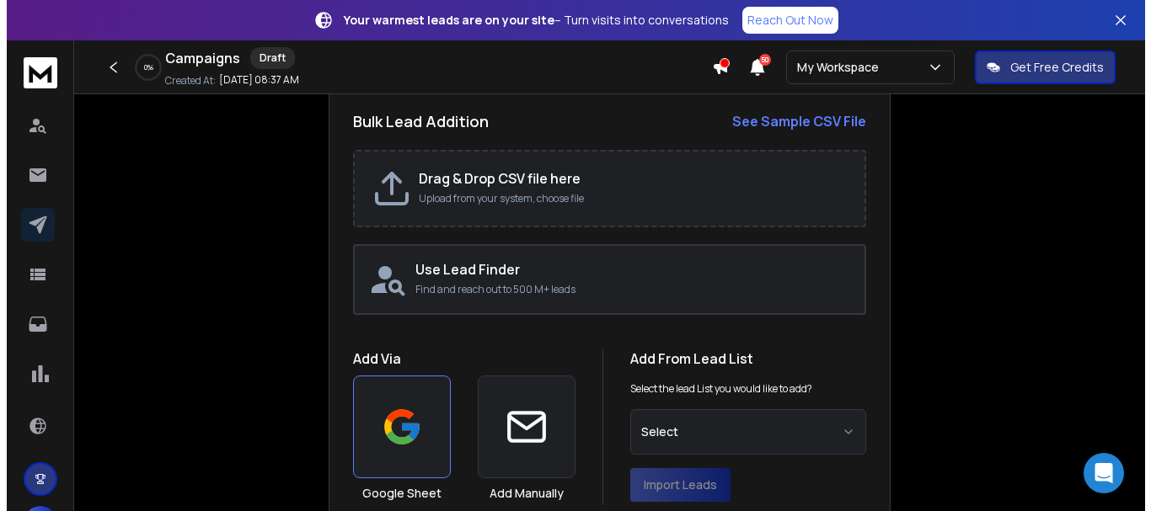
scroll to position [253, 0]
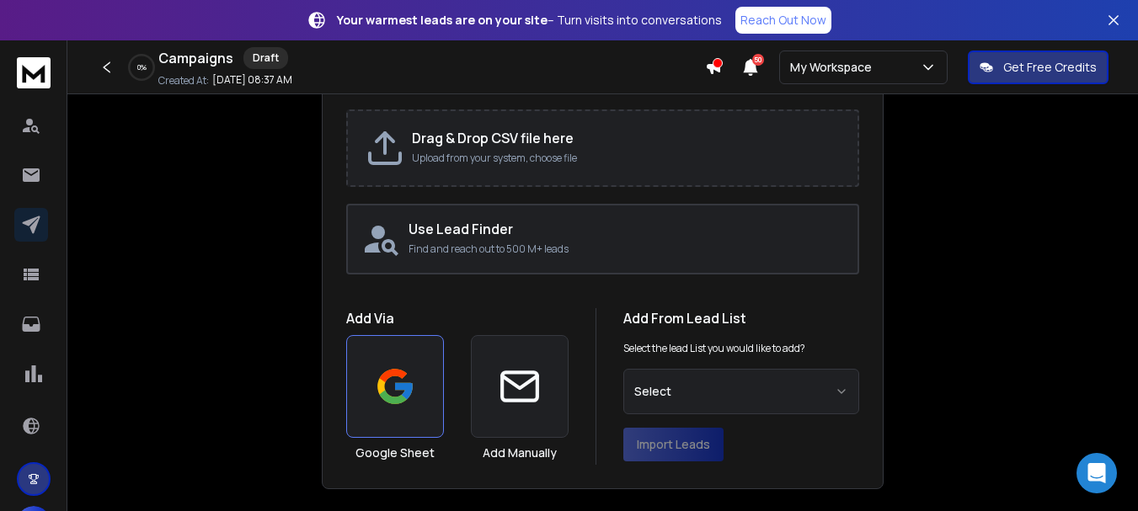
click at [396, 379] on icon at bounding box center [395, 386] width 42 height 51
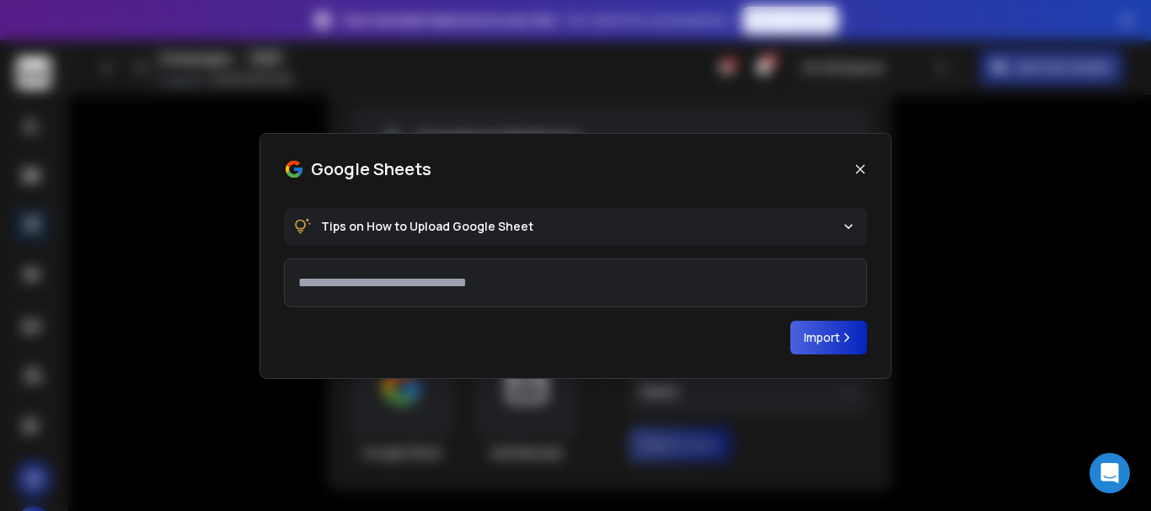
click at [358, 280] on input at bounding box center [575, 283] width 583 height 49
paste input "**********"
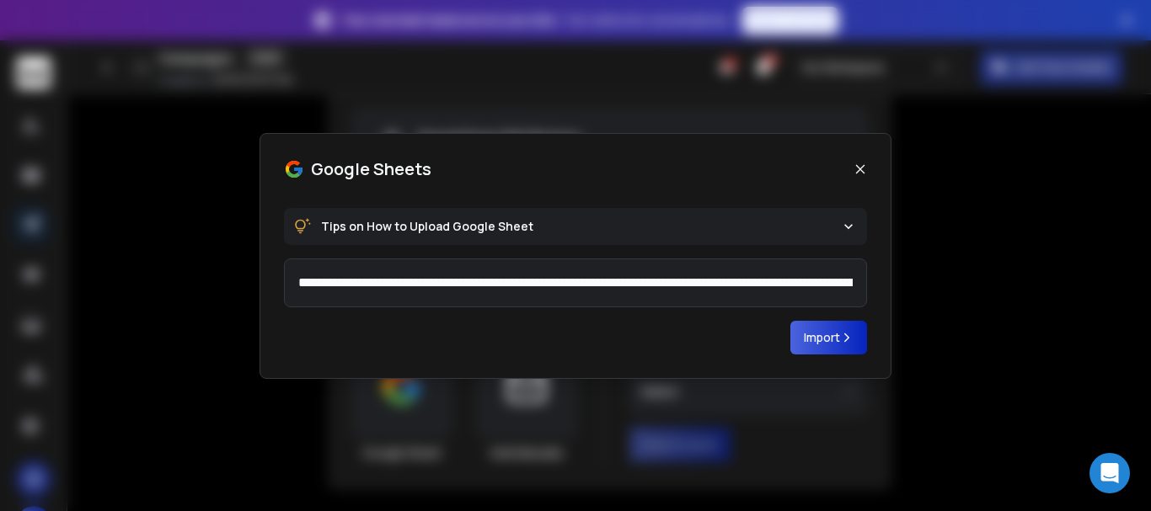
scroll to position [0, 261]
type input "**********"
click at [813, 334] on button "Import" at bounding box center [828, 338] width 77 height 34
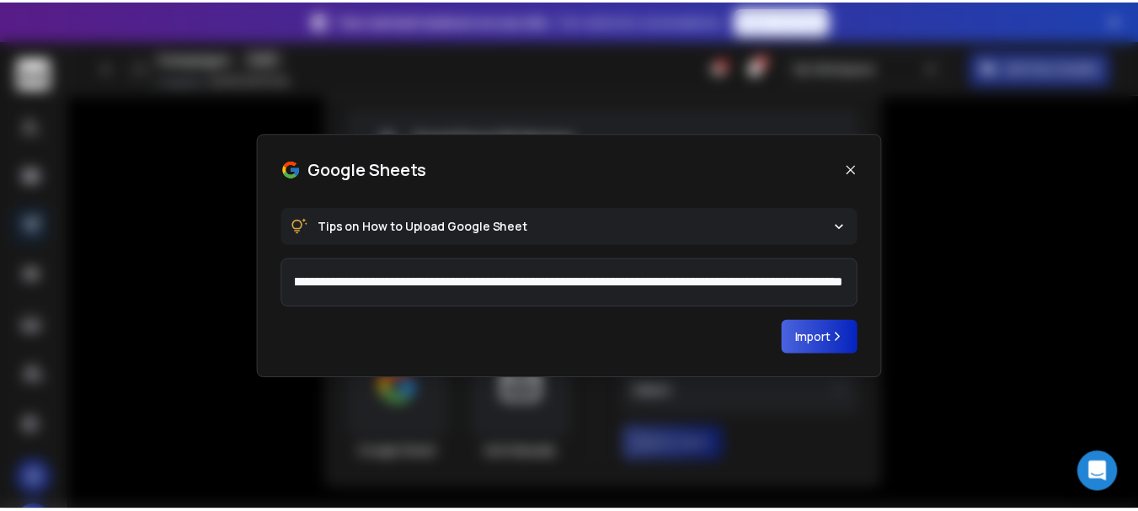
scroll to position [0, 0]
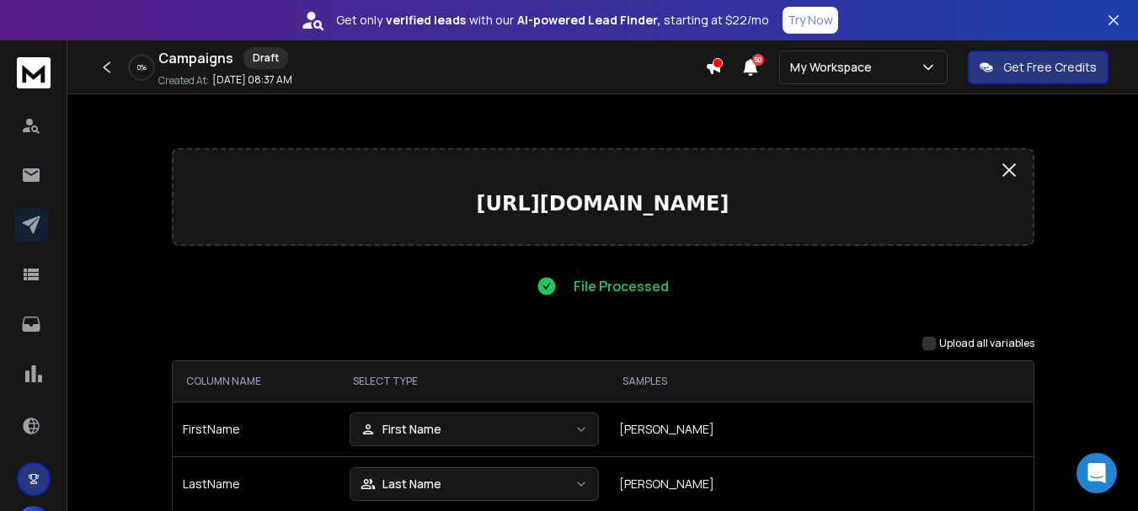
click at [932, 350] on button "Upload all variables" at bounding box center [928, 343] width 13 height 13
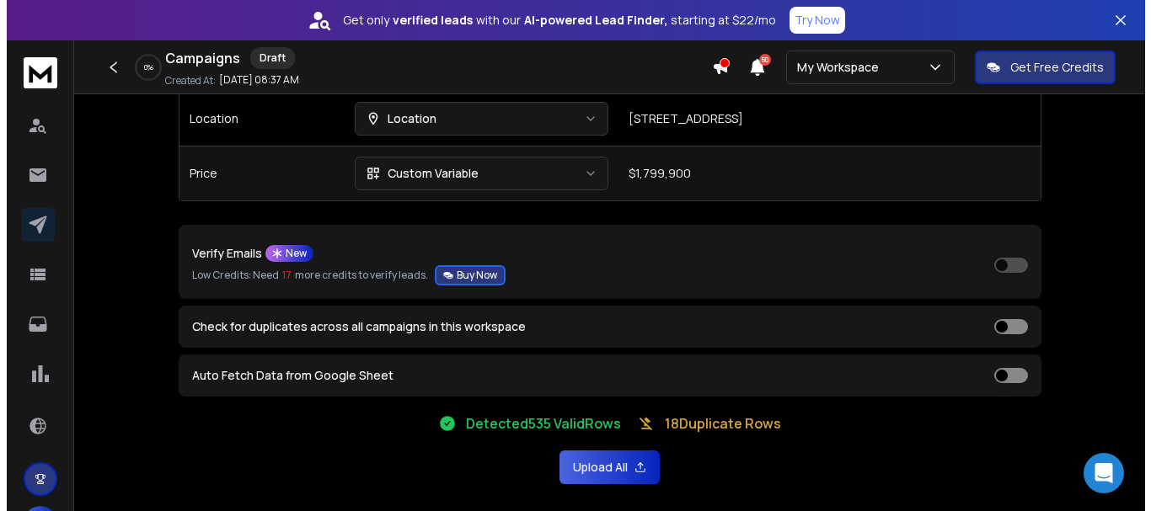
scroll to position [612, 0]
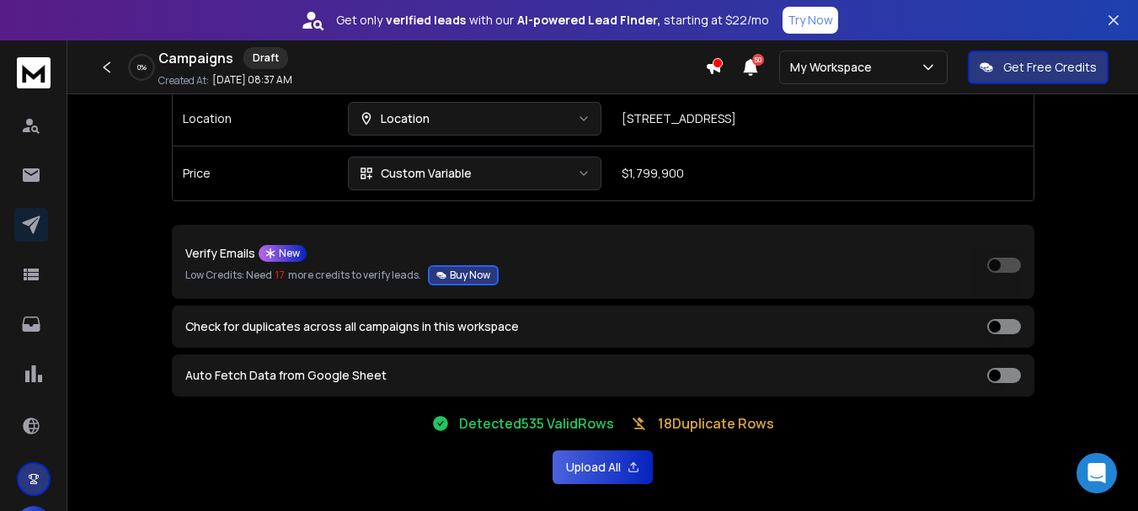
click at [1007, 326] on button "Check for duplicates across all campaigns in this workspace" at bounding box center [1004, 326] width 34 height 15
click at [612, 469] on button "Upload All" at bounding box center [603, 468] width 100 height 34
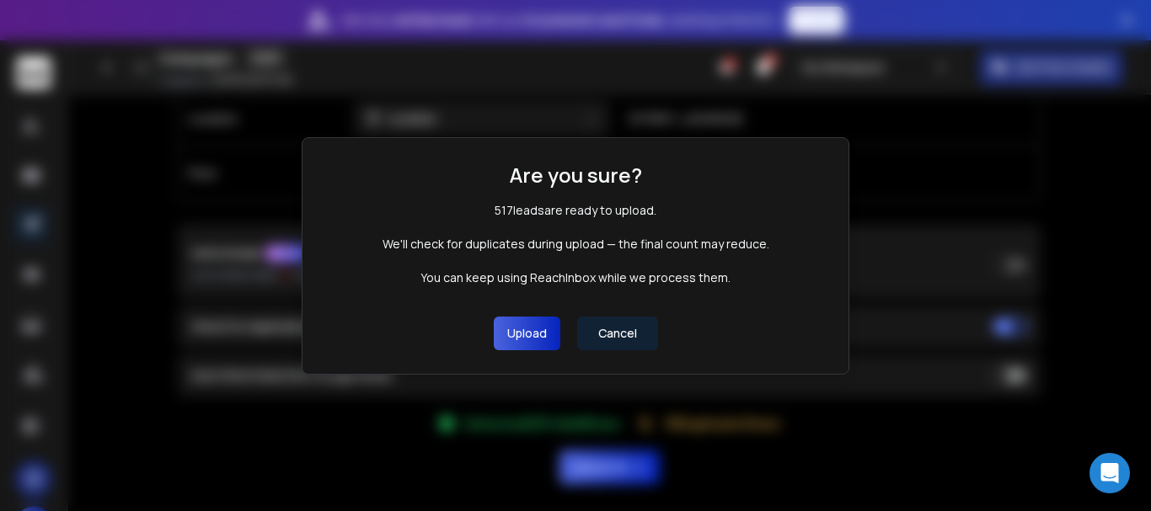
click at [540, 334] on button "Upload" at bounding box center [527, 334] width 67 height 34
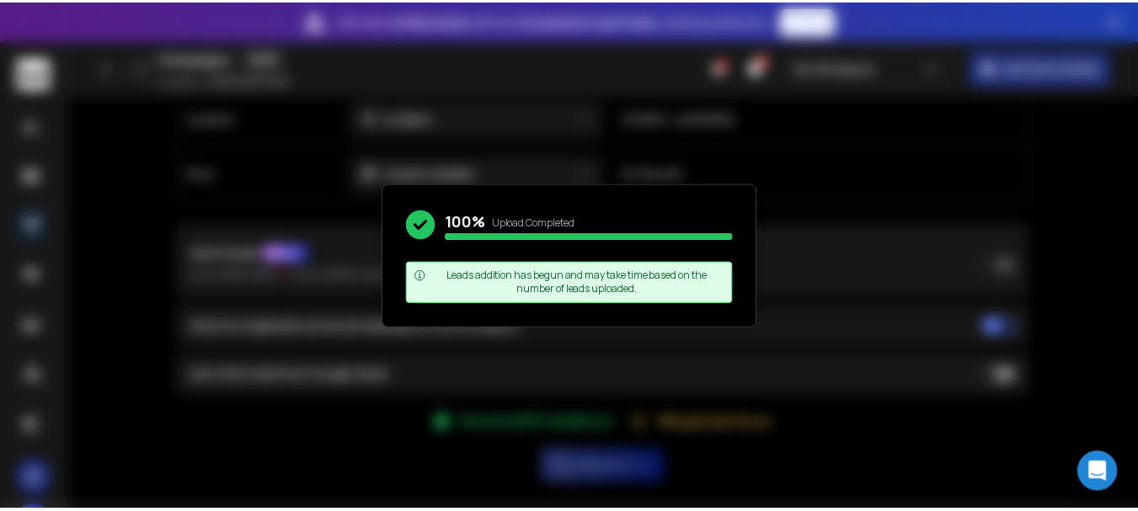
scroll to position [563, 0]
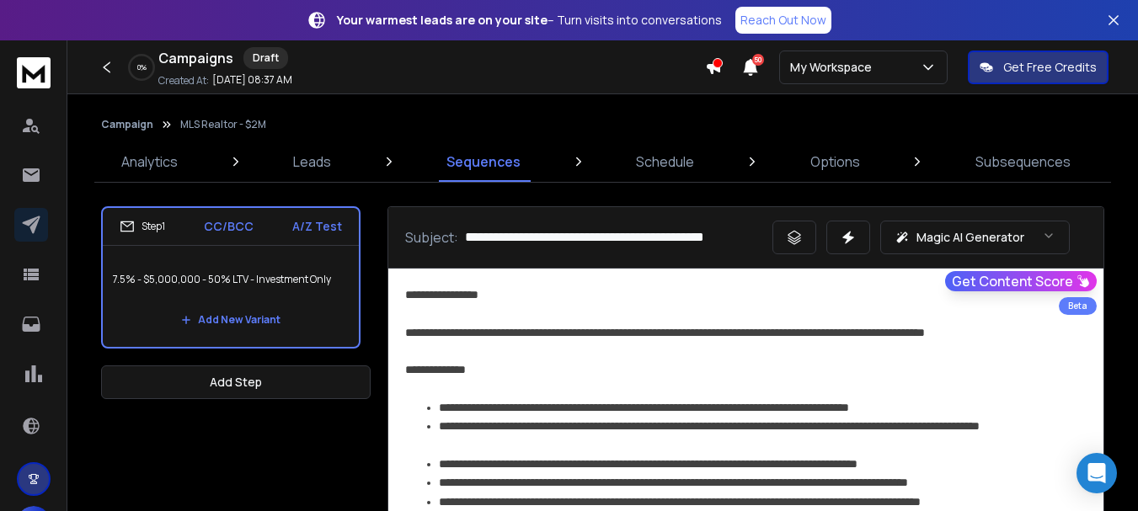
drag, startPoint x: 471, startPoint y: 239, endPoint x: 462, endPoint y: 238, distance: 9.3
click at [462, 238] on div "**********" at bounding box center [580, 237] width 350 height 20
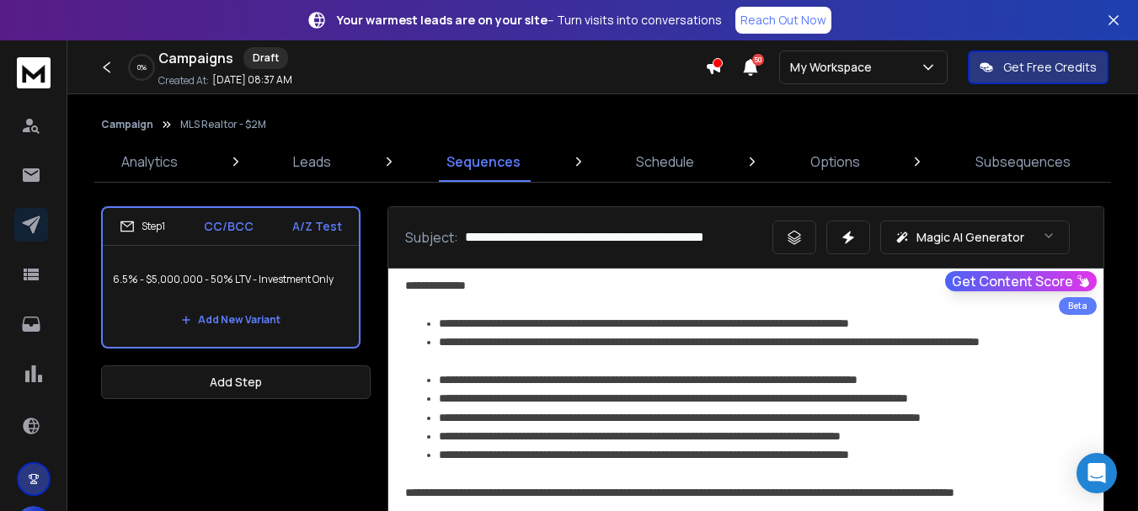
type input "**********"
click at [640, 322] on li "**********" at bounding box center [756, 323] width 635 height 19
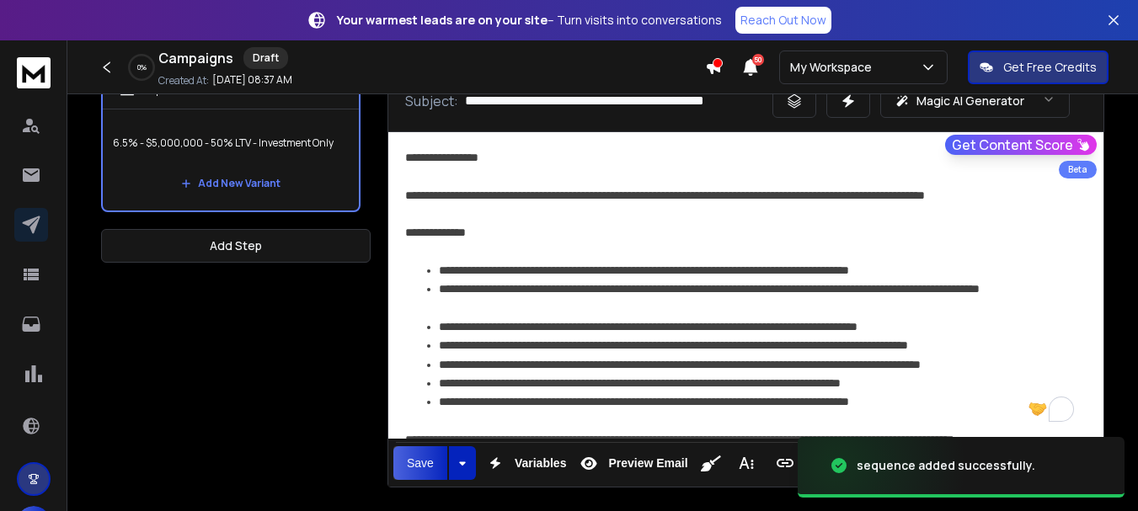
scroll to position [0, 0]
